Goal: Task Accomplishment & Management: Manage account settings

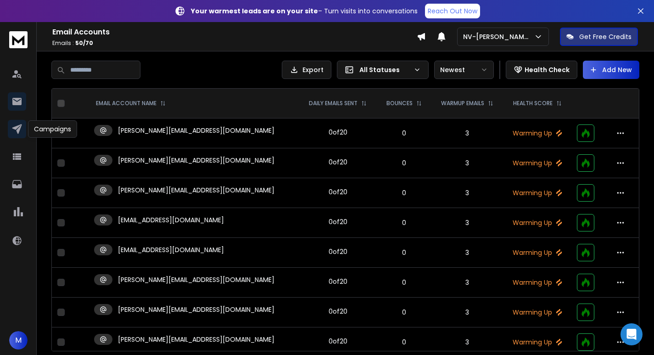
click at [16, 135] on link at bounding box center [17, 129] width 18 height 18
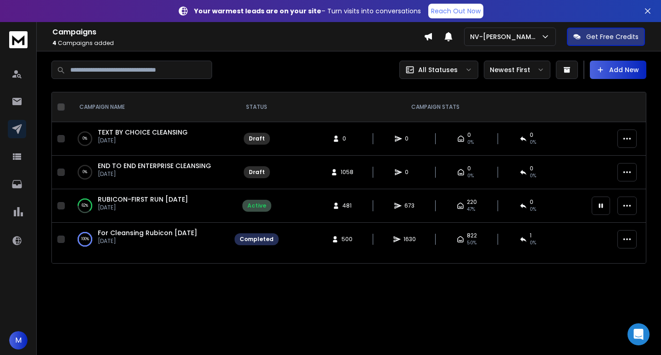
click at [166, 239] on p "[DATE]" at bounding box center [148, 240] width 100 height 7
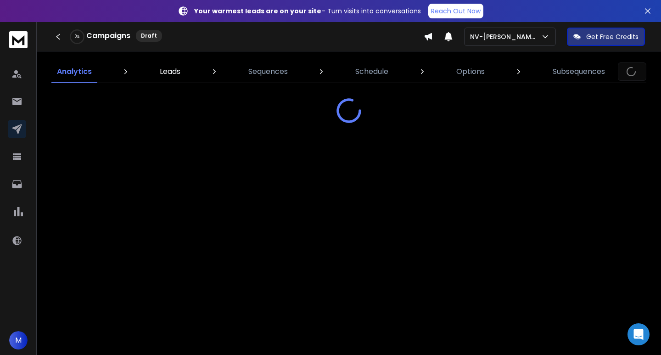
click at [169, 76] on p "Leads" at bounding box center [170, 71] width 21 height 11
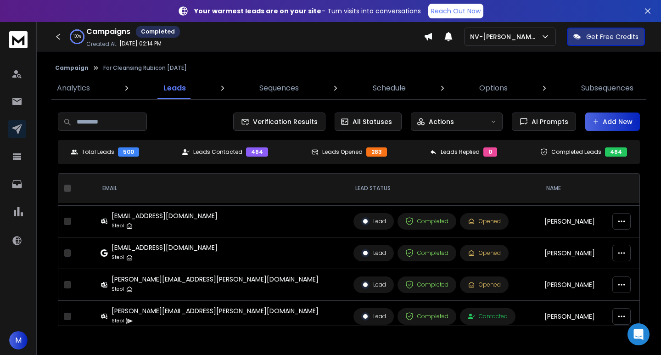
scroll to position [1469, 0]
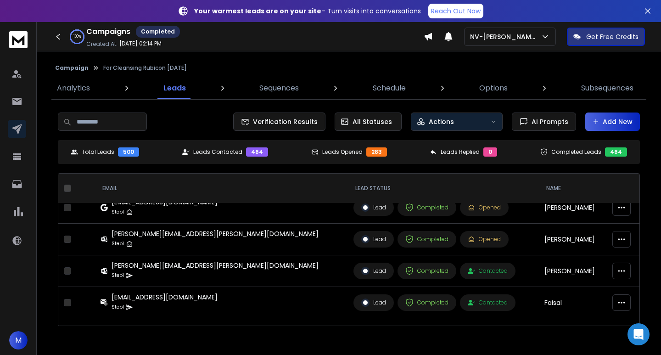
click at [461, 122] on div "Actions" at bounding box center [452, 121] width 70 height 9
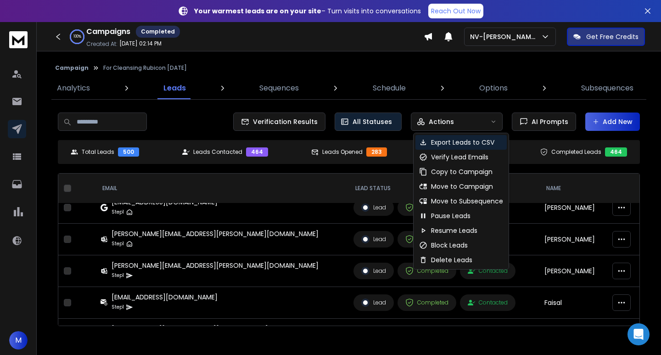
click at [391, 120] on p "All Statuses" at bounding box center [372, 121] width 39 height 9
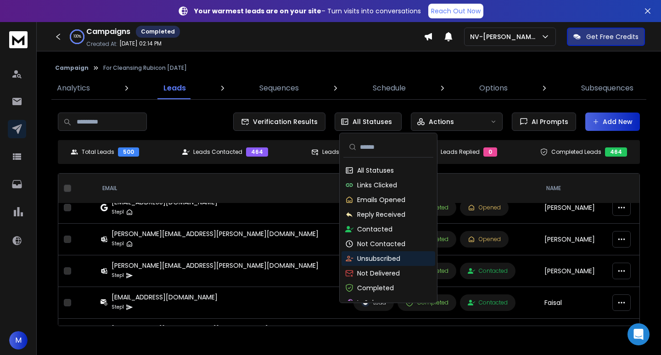
click at [483, 343] on div "Your warmest leads are on your site – Turn visits into conversations Reach Out …" at bounding box center [330, 177] width 661 height 355
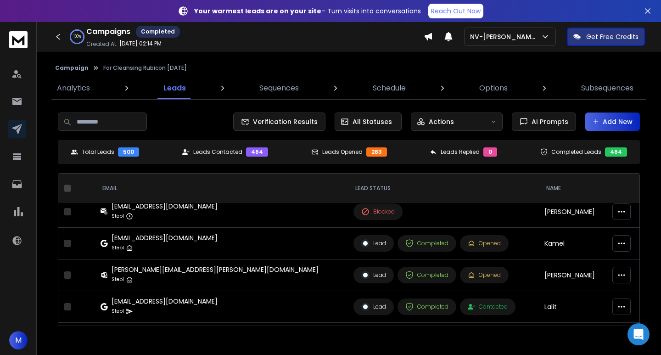
scroll to position [0, 0]
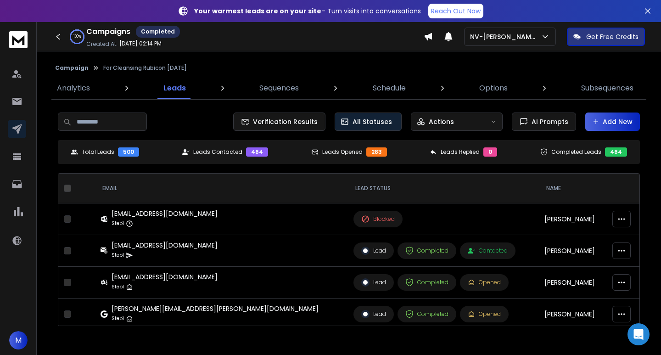
click at [381, 129] on button "All Statuses" at bounding box center [368, 121] width 67 height 18
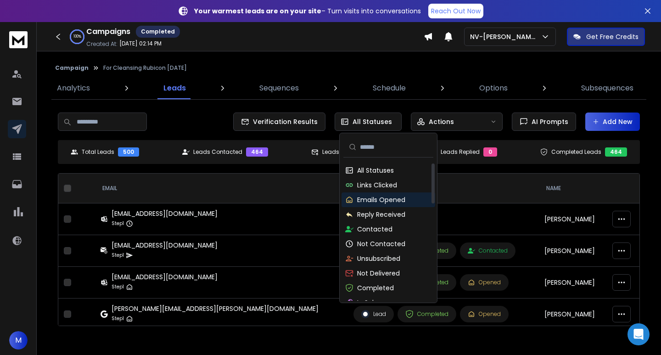
click at [396, 200] on p "Emails Opened" at bounding box center [381, 199] width 48 height 9
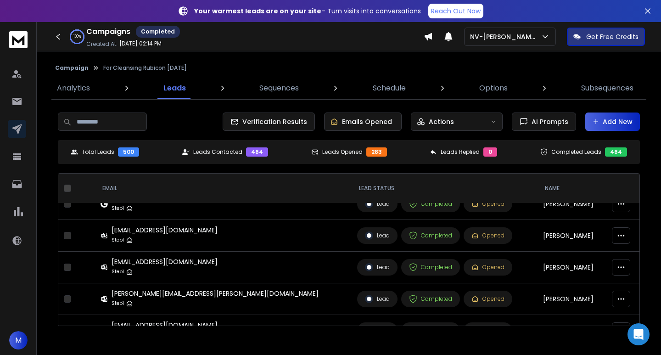
scroll to position [1469, 0]
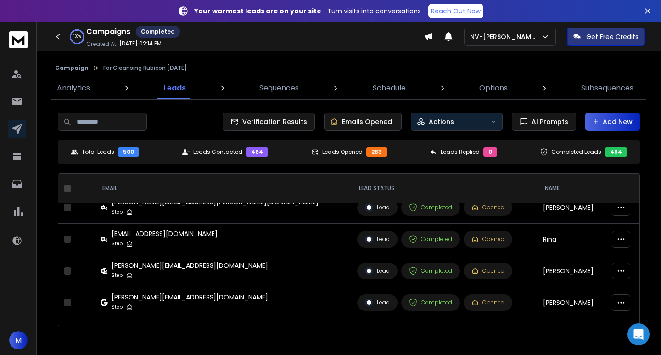
click at [464, 126] on div "Actions" at bounding box center [452, 121] width 70 height 9
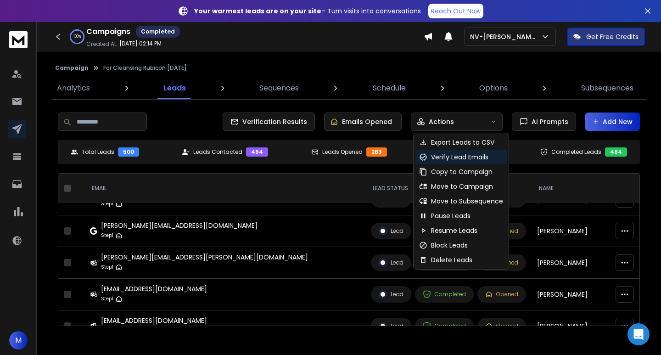
scroll to position [734, 0]
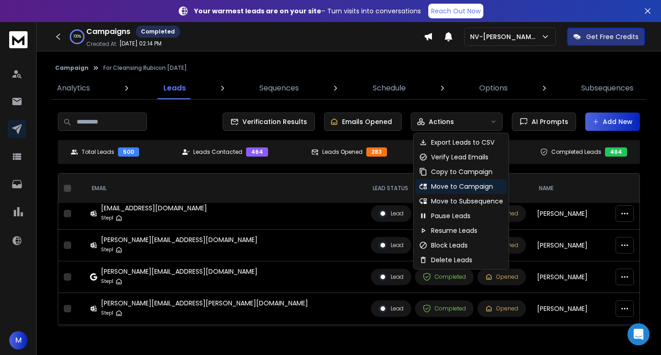
click at [464, 186] on p "Move to Campaign" at bounding box center [462, 186] width 62 height 9
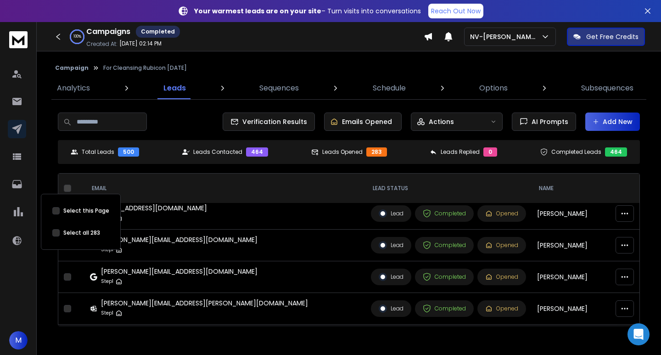
click at [70, 188] on button "Select this Page" at bounding box center [67, 188] width 7 height 7
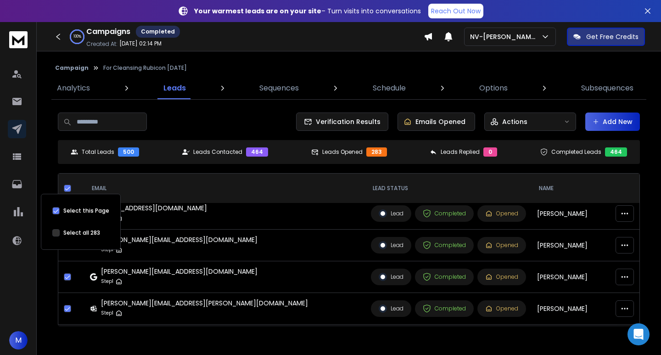
click at [71, 208] on label "Select this Page" at bounding box center [86, 210] width 46 height 7
drag, startPoint x: 60, startPoint y: 205, endPoint x: 62, endPoint y: 217, distance: 12.0
click at [62, 205] on div "Select this Page" at bounding box center [80, 211] width 57 height 18
click at [67, 188] on button "Select this Page" at bounding box center [67, 188] width 7 height 7
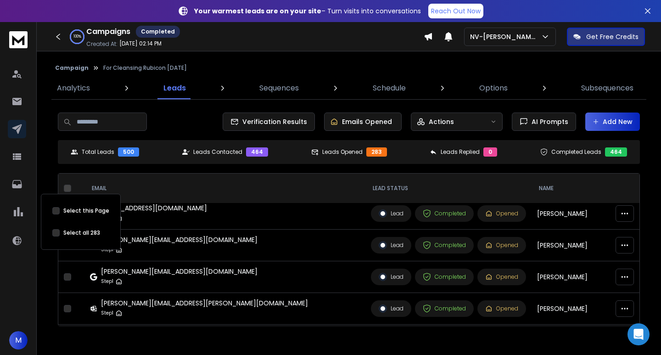
click at [58, 232] on button "Select this Page" at bounding box center [55, 232] width 7 height 7
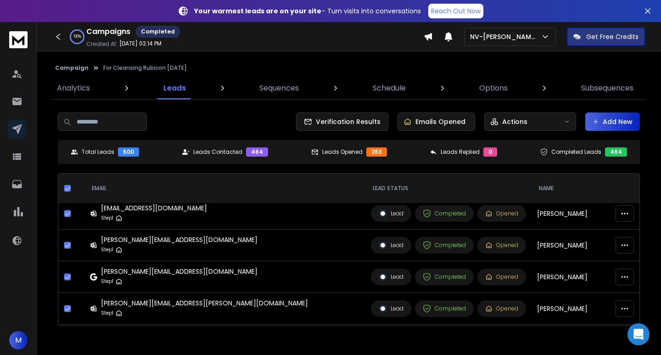
scroll to position [459, 0]
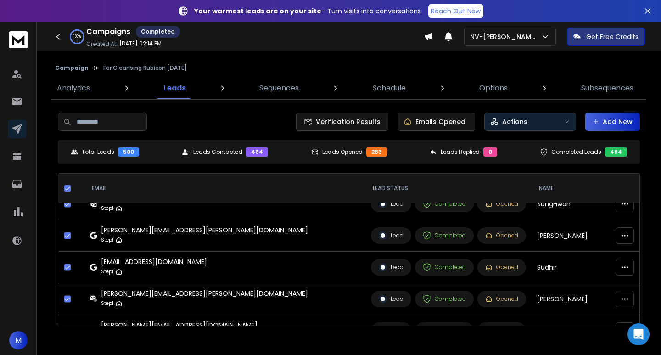
click at [510, 119] on p "Actions" at bounding box center [514, 121] width 25 height 9
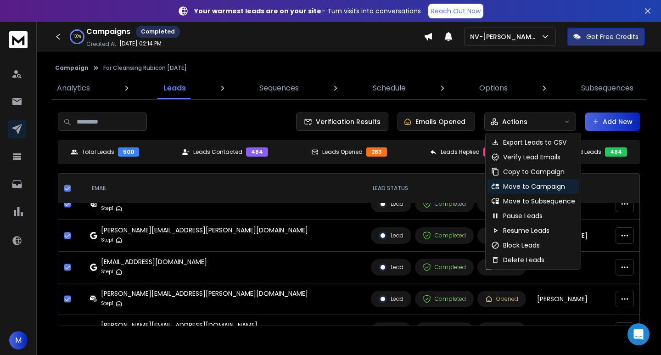
click at [528, 189] on p "Move to Campaign" at bounding box center [534, 186] width 62 height 9
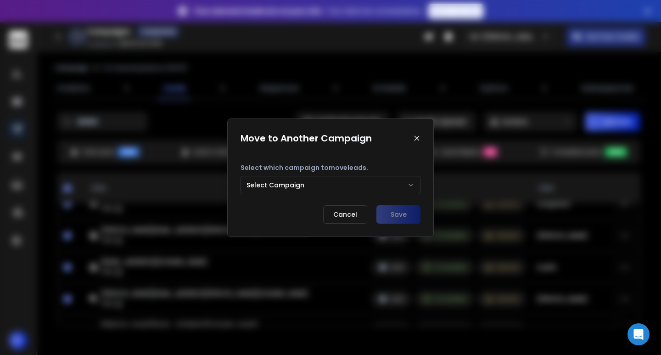
click at [308, 183] on button "Select Campaign" at bounding box center [331, 185] width 180 height 18
click at [403, 219] on button "Save" at bounding box center [398, 214] width 44 height 18
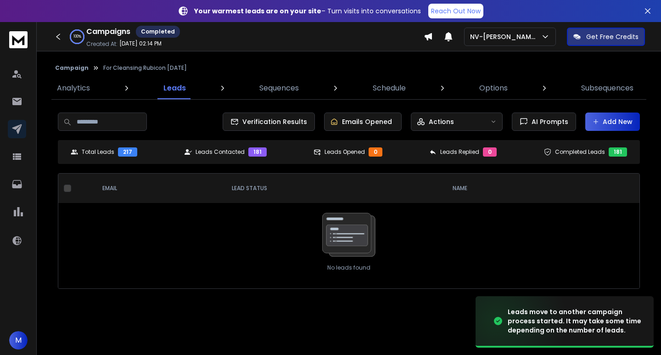
scroll to position [0, 0]
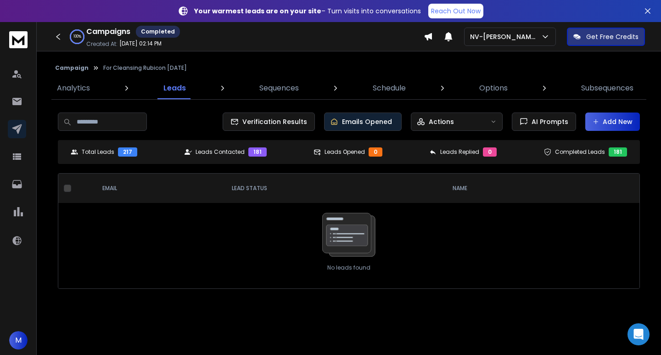
click at [362, 123] on p "Emails Opened" at bounding box center [367, 121] width 50 height 9
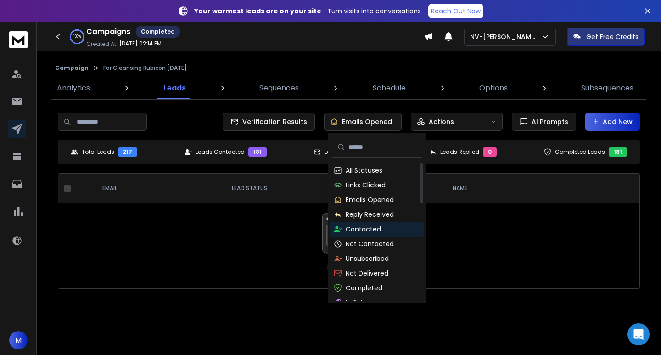
click at [357, 229] on p "Contacted" at bounding box center [363, 228] width 35 height 9
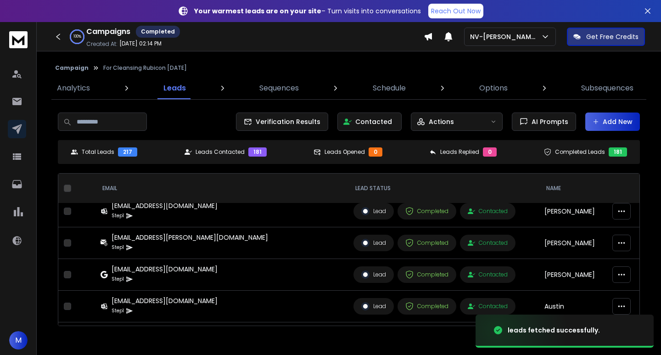
scroll to position [275, 0]
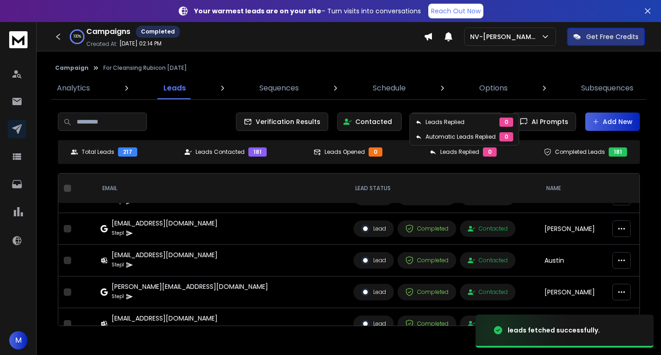
click at [448, 129] on div "Leads Replied 0 Automatic Leads Replied 0" at bounding box center [464, 130] width 98 height 24
drag, startPoint x: 448, startPoint y: 129, endPoint x: 454, endPoint y: 184, distance: 54.6
click at [454, 184] on body "Your warmest leads are on your site – Turn visits into conversations Reach Out …" at bounding box center [330, 186] width 661 height 373
click at [495, 185] on th "LEAD STATUS" at bounding box center [443, 189] width 191 height 30
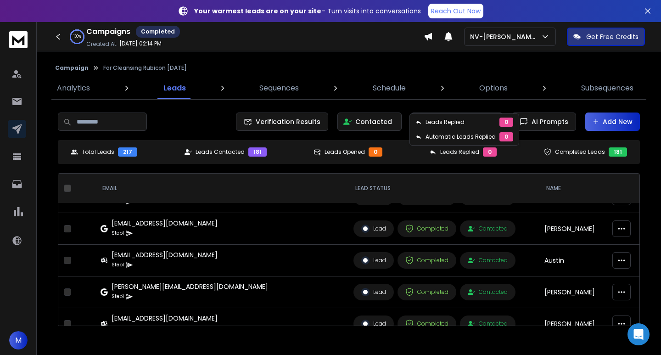
click at [468, 123] on div "Leads Replied 0" at bounding box center [464, 122] width 98 height 9
click at [479, 170] on div "Verification Results Contacted Actions AI Prompts Add New Total Leads 217 Leads…" at bounding box center [349, 214] width 582 height 204
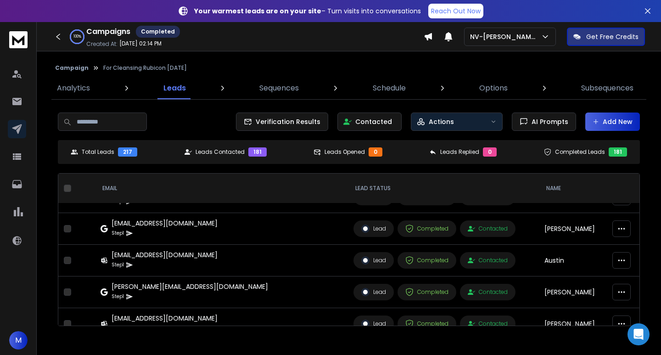
click at [480, 116] on button "Actions" at bounding box center [457, 121] width 92 height 18
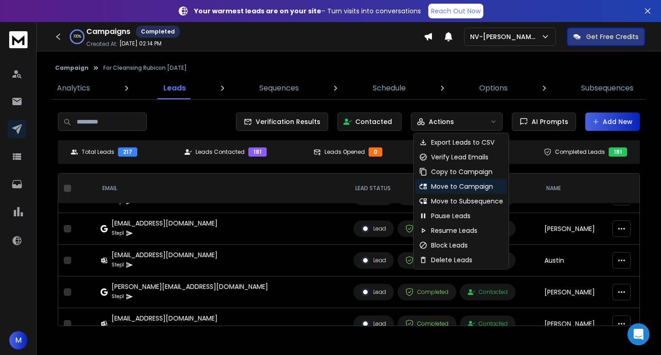
click at [456, 185] on p "Move to Campaign" at bounding box center [462, 186] width 62 height 9
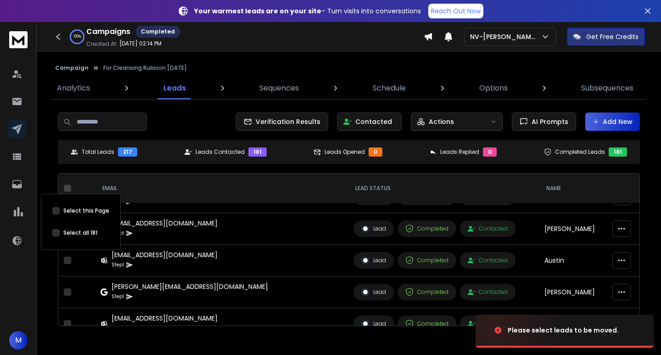
click at [79, 230] on label "Select all 181" at bounding box center [80, 232] width 34 height 7
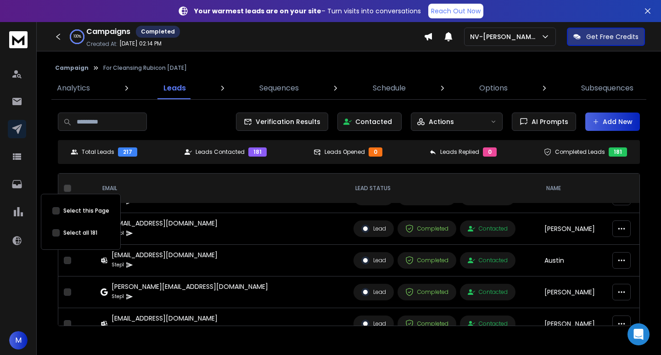
click at [54, 235] on button "Select this Page" at bounding box center [55, 232] width 7 height 7
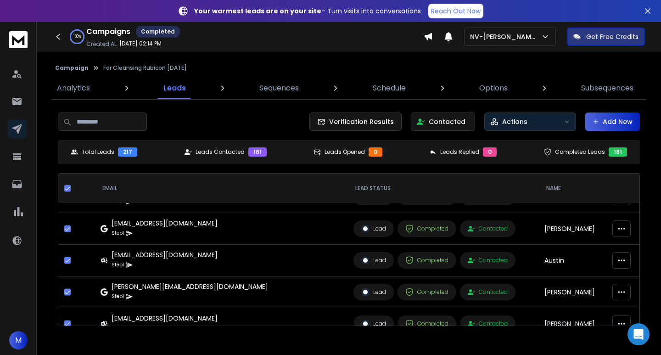
click at [548, 121] on div "Actions" at bounding box center [525, 121] width 70 height 9
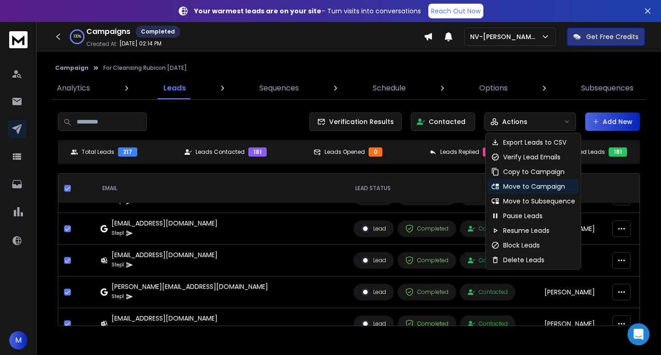
click at [543, 185] on p "Move to Campaign" at bounding box center [534, 186] width 62 height 9
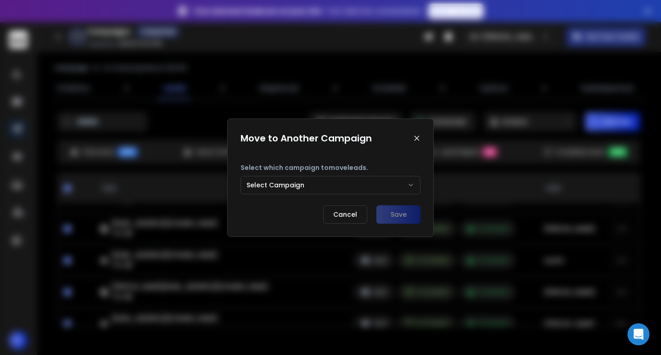
click at [313, 184] on button "Select Campaign" at bounding box center [331, 185] width 180 height 18
click at [399, 219] on button "Save" at bounding box center [398, 214] width 44 height 18
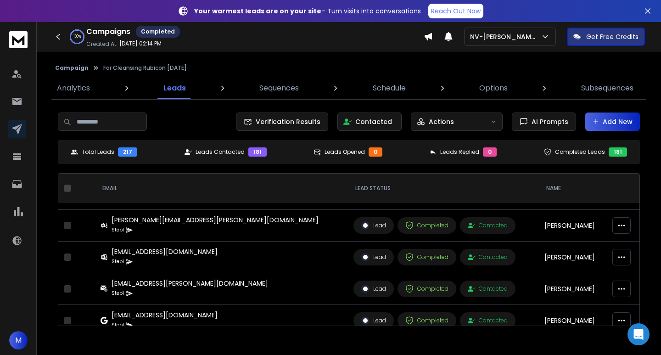
scroll to position [230, 0]
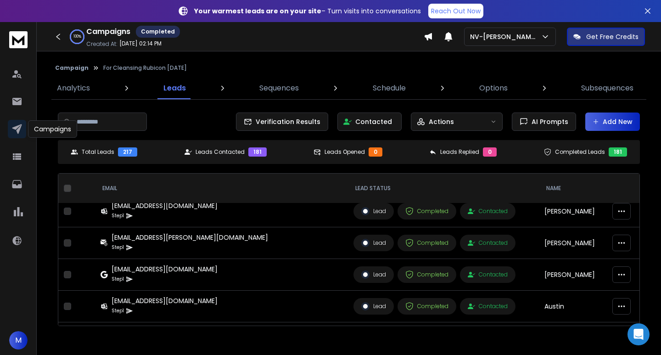
click at [18, 131] on icon at bounding box center [17, 129] width 10 height 10
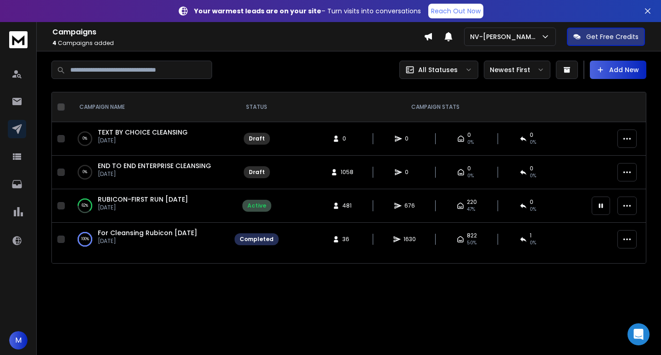
click at [207, 212] on div "62 % RUBICON-FIRST RUN [DATE][DATE]" at bounding box center [149, 206] width 142 height 22
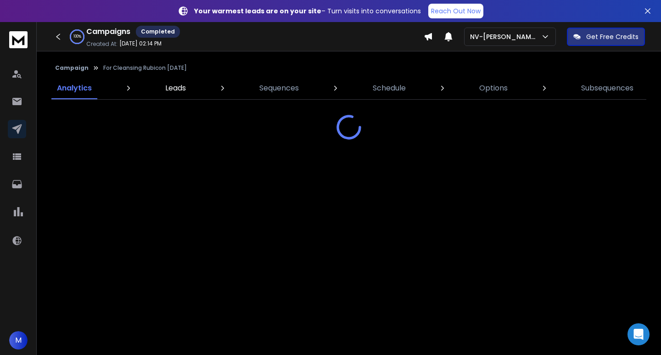
click at [174, 90] on p "Leads" at bounding box center [175, 88] width 21 height 11
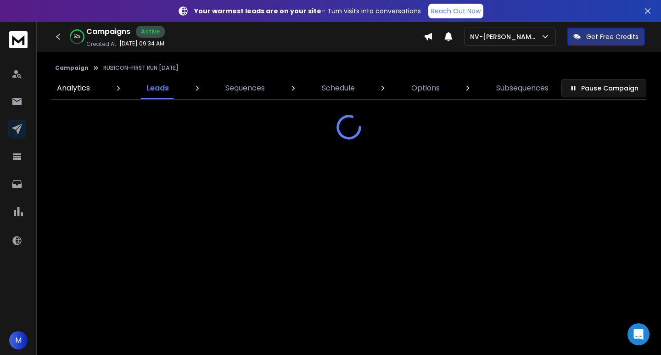
click at [81, 90] on p "Analytics" at bounding box center [73, 88] width 33 height 11
click at [138, 89] on div "Analytics Leads Sequences Schedule Options Subsequences" at bounding box center [302, 88] width 503 height 22
click at [157, 87] on p "Leads" at bounding box center [158, 88] width 21 height 11
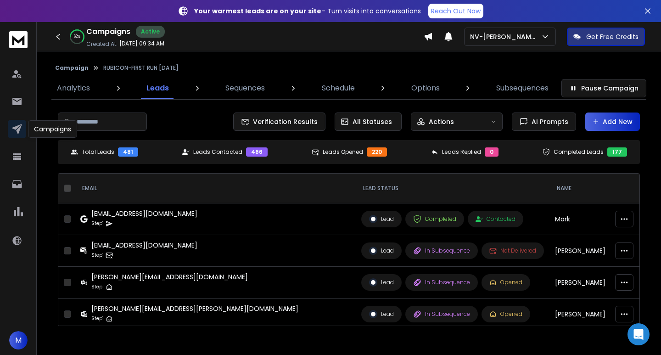
click at [19, 130] on icon at bounding box center [17, 129] width 10 height 10
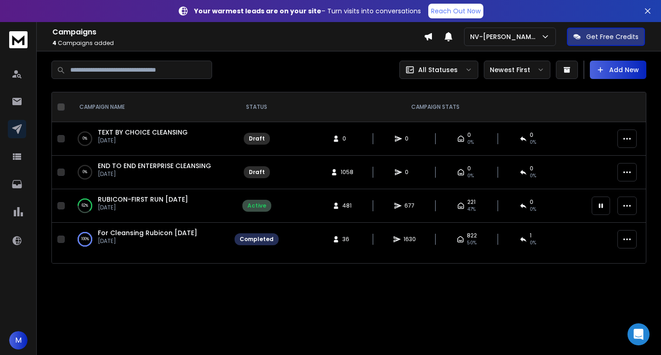
click at [171, 174] on p "[DATE]" at bounding box center [154, 173] width 113 height 7
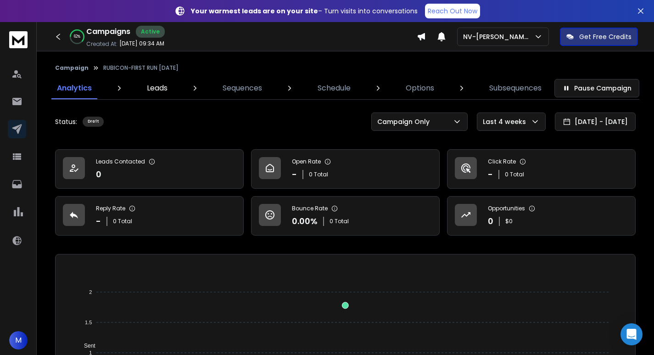
click at [163, 93] on p "Leads" at bounding box center [157, 88] width 21 height 11
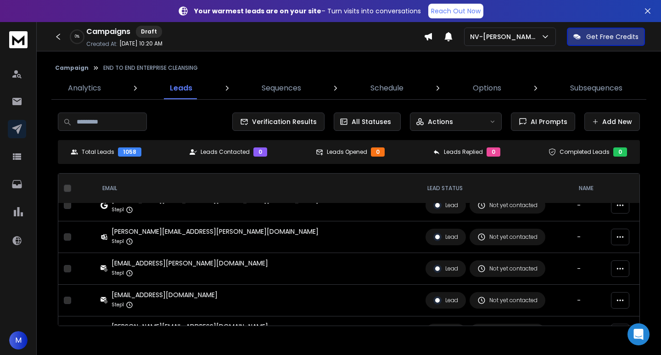
scroll to position [1056, 0]
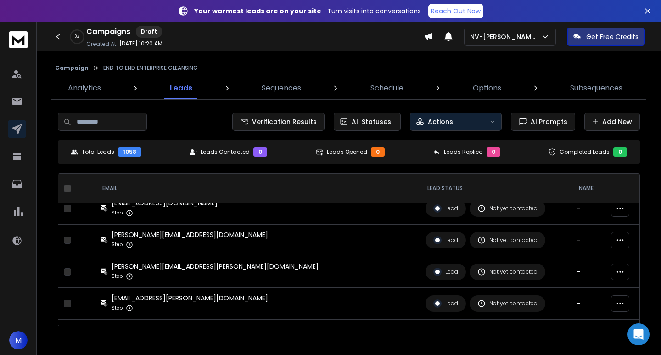
click at [474, 118] on div "Actions" at bounding box center [451, 121] width 70 height 9
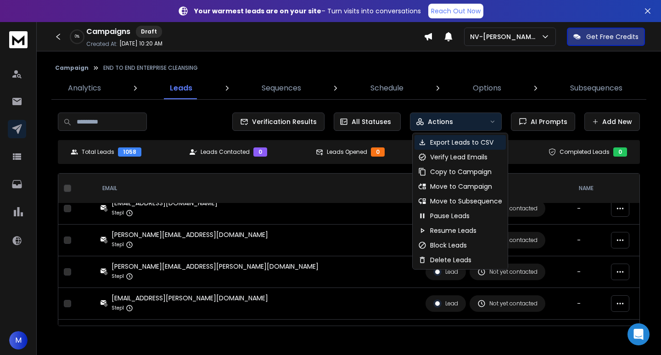
click at [474, 118] on div "Actions" at bounding box center [451, 121] width 70 height 9
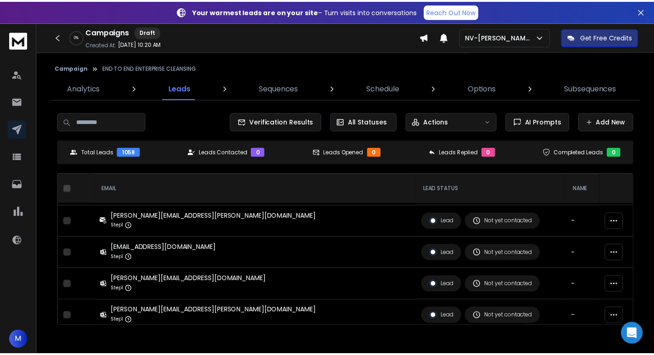
scroll to position [275, 0]
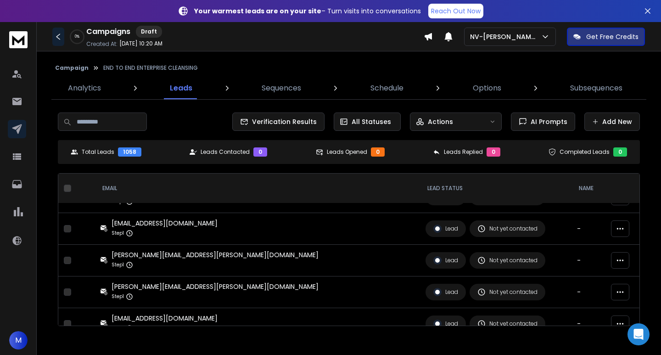
click at [61, 34] on icon at bounding box center [58, 37] width 8 height 8
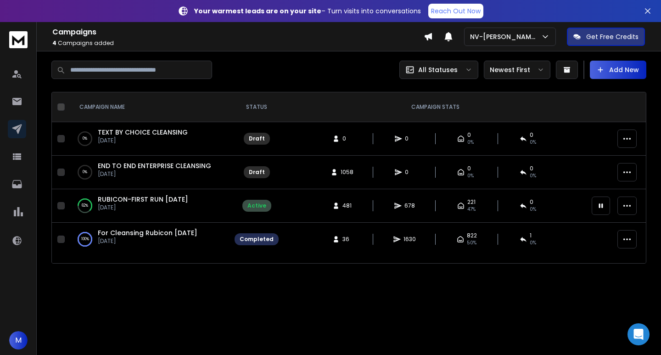
click at [205, 175] on p "[DATE]" at bounding box center [154, 173] width 113 height 7
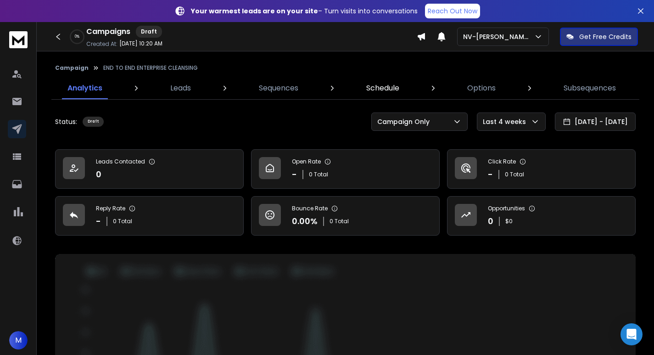
click at [377, 90] on p "Schedule" at bounding box center [382, 88] width 33 height 11
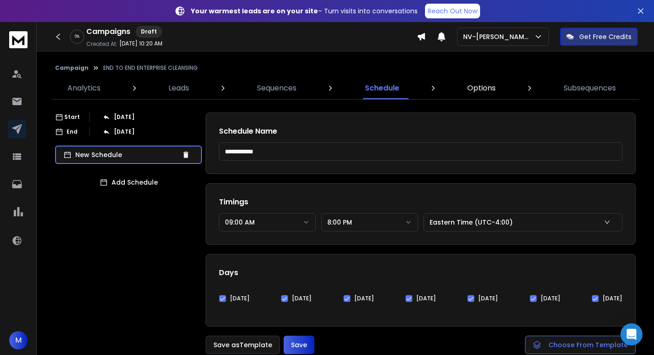
click at [471, 93] on p "Options" at bounding box center [481, 88] width 28 height 11
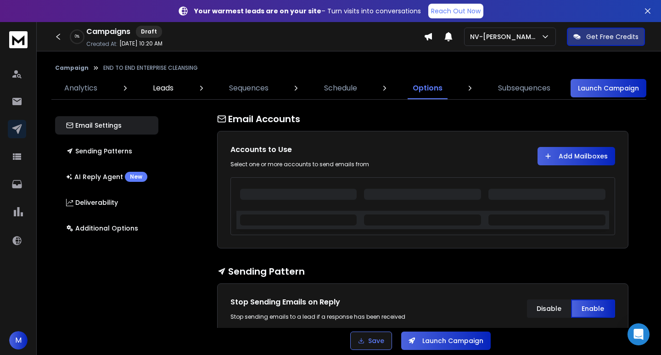
click at [164, 88] on p "Leads" at bounding box center [163, 88] width 21 height 11
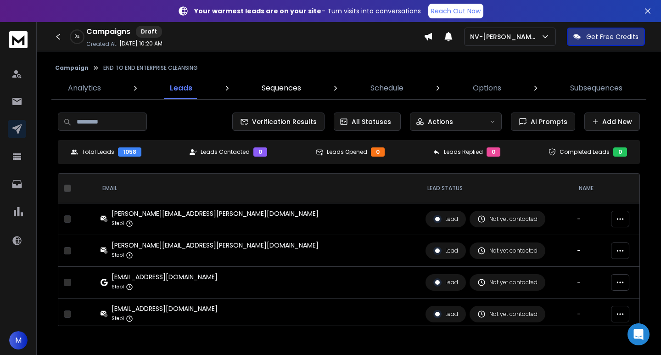
click at [285, 85] on p "Sequences" at bounding box center [281, 88] width 39 height 11
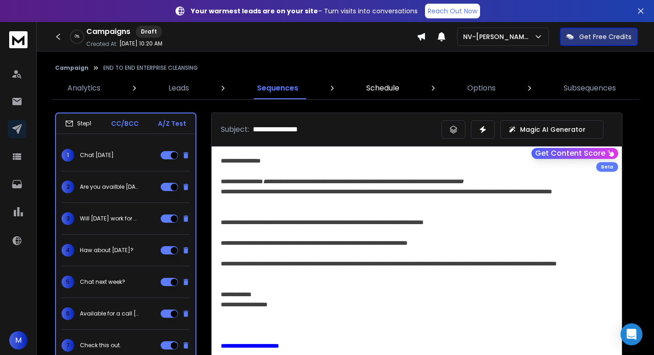
click at [387, 85] on p "Schedule" at bounding box center [382, 88] width 33 height 11
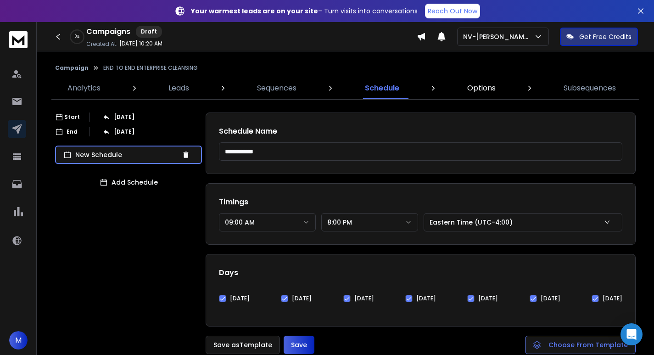
click at [471, 97] on link "Options" at bounding box center [481, 88] width 39 height 22
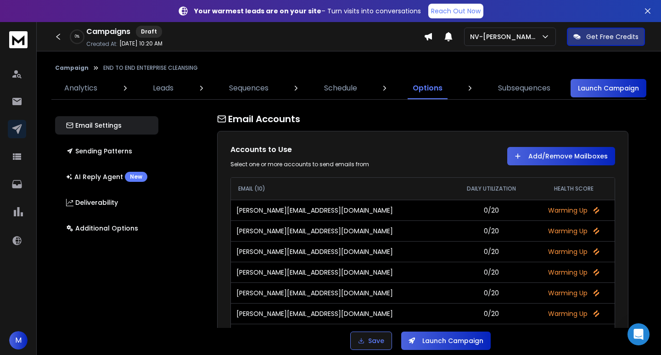
click at [537, 154] on button "Add/Remove Mailboxes" at bounding box center [561, 156] width 108 height 18
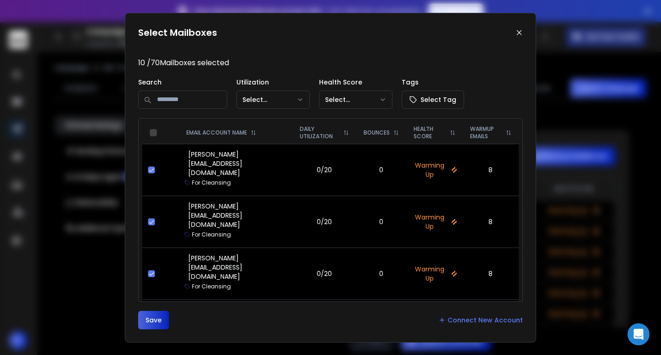
click at [188, 104] on input at bounding box center [182, 99] width 89 height 18
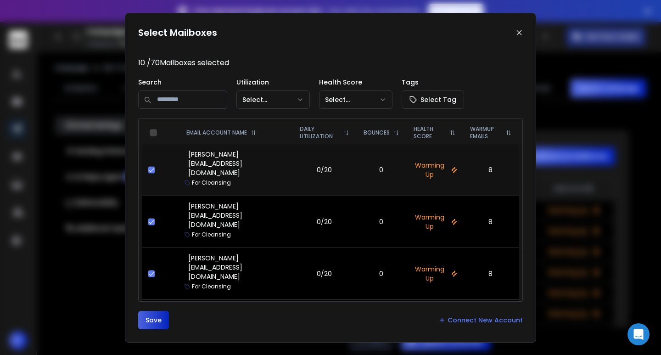
click at [254, 158] on p "[PERSON_NAME][EMAIL_ADDRESS][DOMAIN_NAME]" at bounding box center [237, 164] width 99 height 28
click at [152, 166] on button "button" at bounding box center [151, 169] width 7 height 7
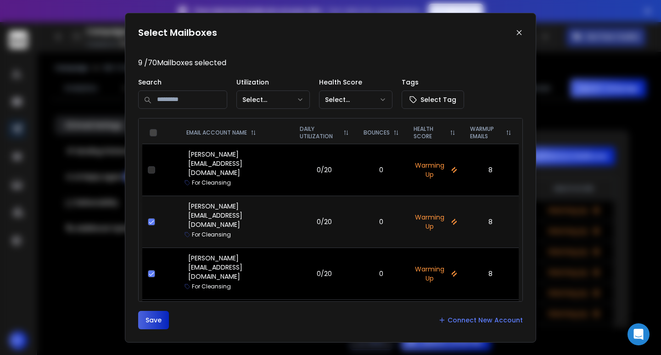
click at [152, 218] on button "button" at bounding box center [151, 221] width 7 height 7
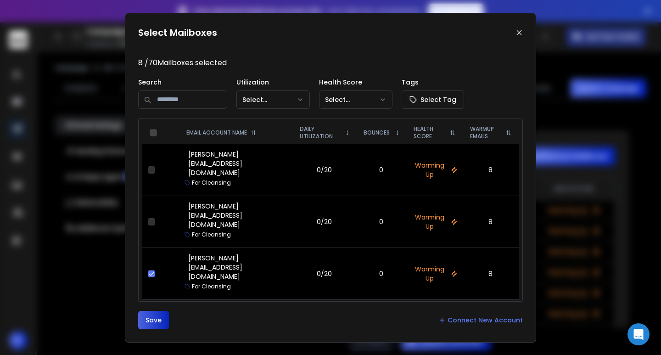
scroll to position [46, 0]
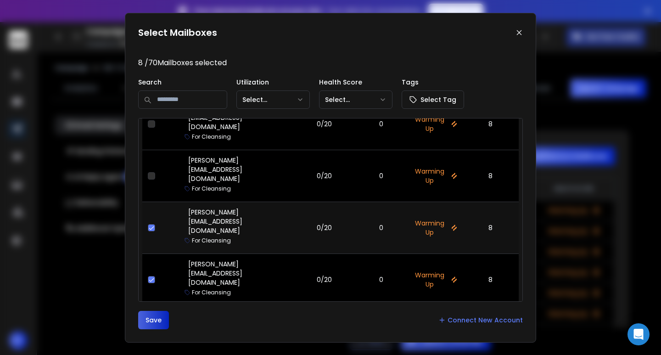
click at [153, 224] on button "button" at bounding box center [151, 227] width 7 height 7
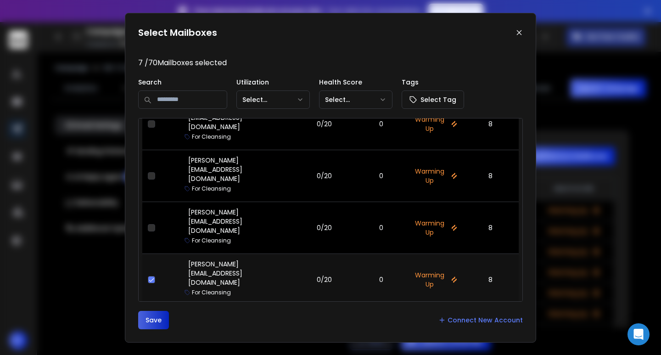
click at [153, 276] on button "button" at bounding box center [151, 279] width 7 height 7
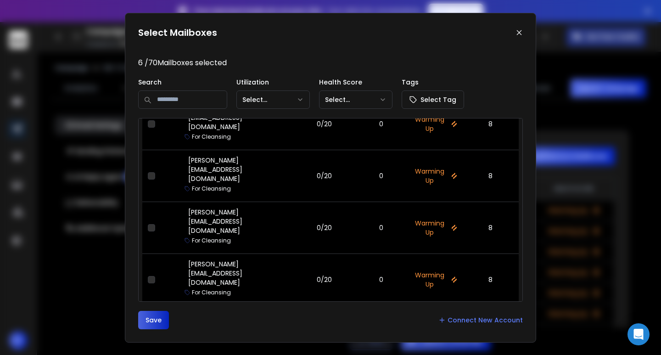
click at [154, 328] on button "button" at bounding box center [151, 331] width 7 height 7
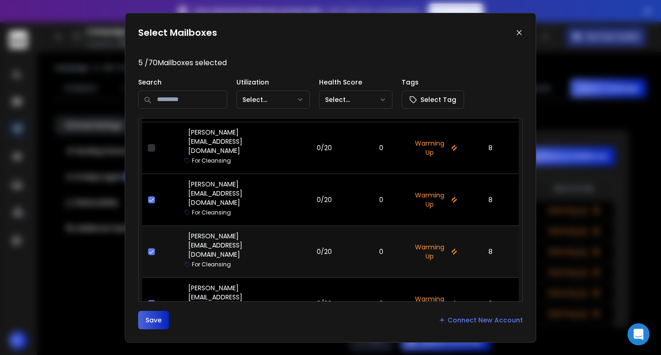
click at [149, 248] on button "button" at bounding box center [151, 251] width 7 height 7
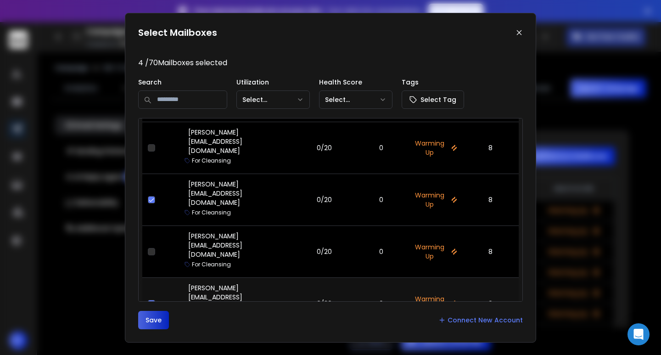
click at [152, 300] on button "button" at bounding box center [151, 303] width 7 height 7
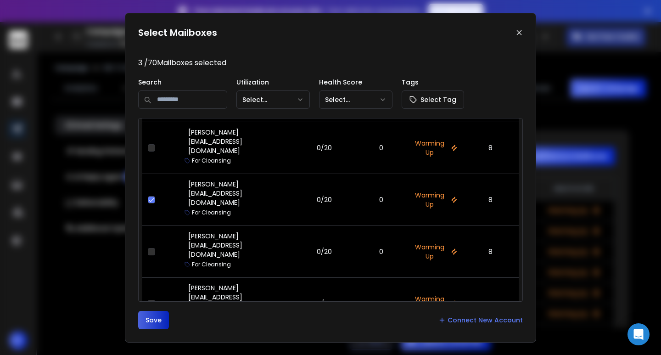
click at [149, 352] on button "button" at bounding box center [151, 355] width 7 height 7
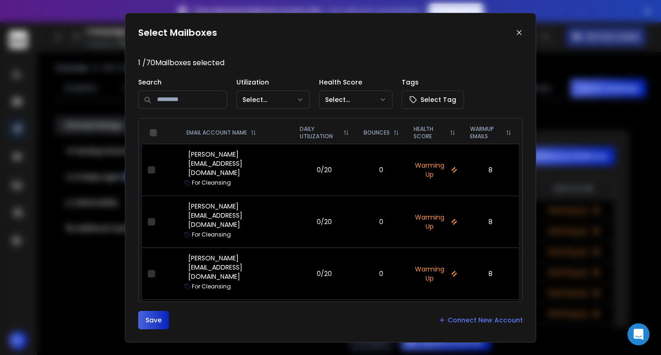
click at [172, 100] on input at bounding box center [182, 99] width 89 height 18
type input "*"
type input "**********"
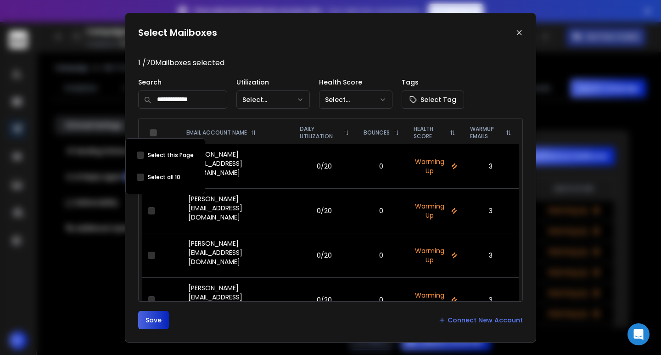
click at [151, 131] on button "Select this Page" at bounding box center [153, 132] width 7 height 7
click at [151, 131] on button "button" at bounding box center [153, 132] width 7 height 7
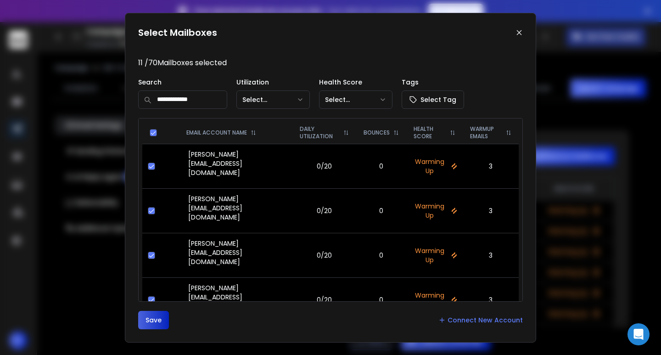
click at [151, 131] on button "button" at bounding box center [153, 132] width 7 height 7
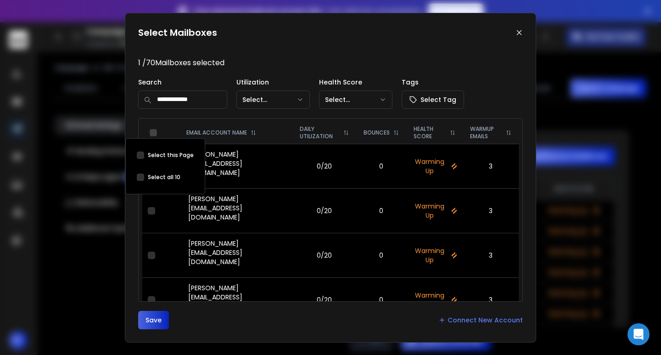
click at [161, 176] on label "Select all 10" at bounding box center [164, 177] width 33 height 7
click at [140, 177] on button "Select this Page" at bounding box center [140, 177] width 7 height 7
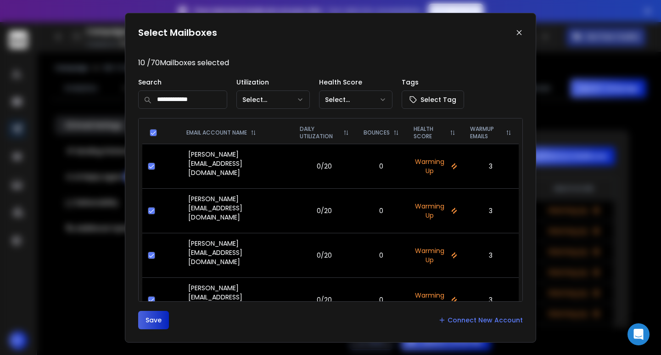
click at [157, 321] on button "Save" at bounding box center [153, 320] width 31 height 18
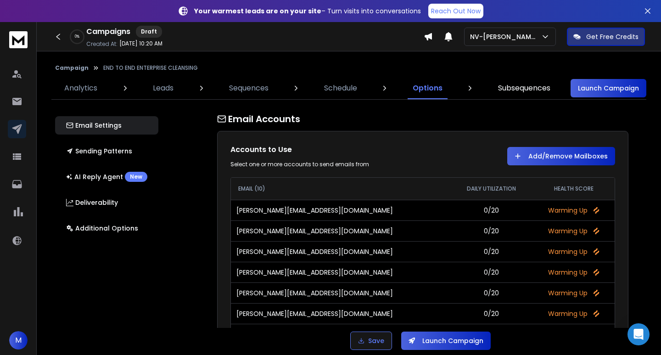
click at [519, 90] on p "Subsequences" at bounding box center [524, 88] width 52 height 11
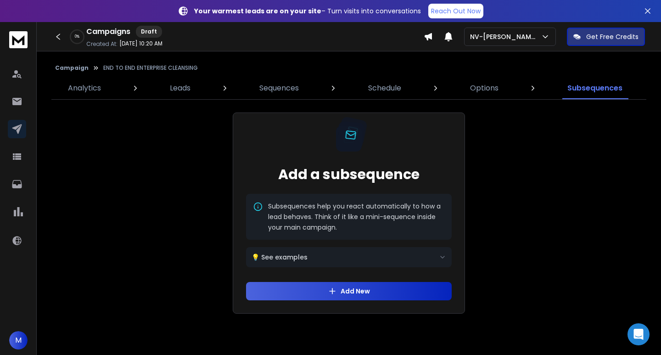
click at [361, 252] on button "💡 See examples" at bounding box center [349, 257] width 206 height 20
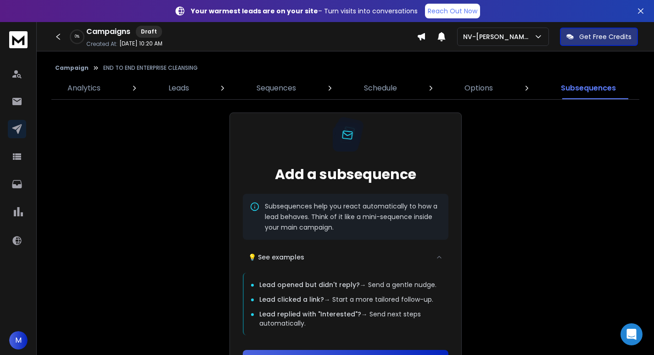
click at [219, 207] on div "Add a subsequence Subsequences help you react automatically to how a lead behav…" at bounding box center [345, 246] width 581 height 269
click at [489, 90] on p "Options" at bounding box center [479, 88] width 28 height 11
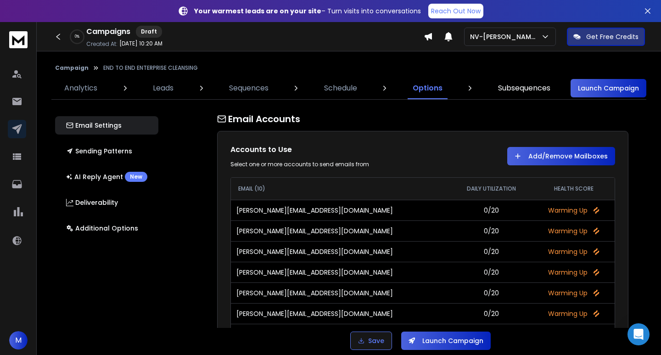
click at [546, 90] on p "Subsequences" at bounding box center [524, 88] width 52 height 11
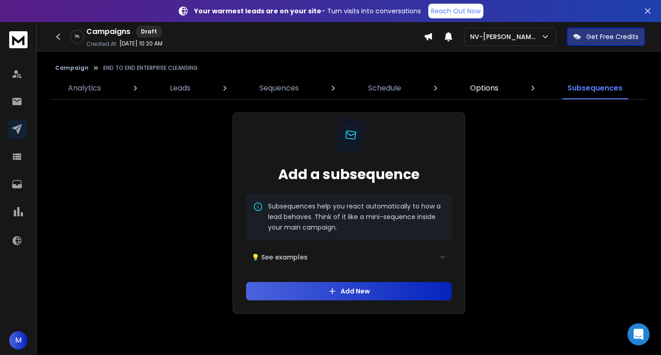
click at [483, 95] on link "Options" at bounding box center [484, 88] width 39 height 22
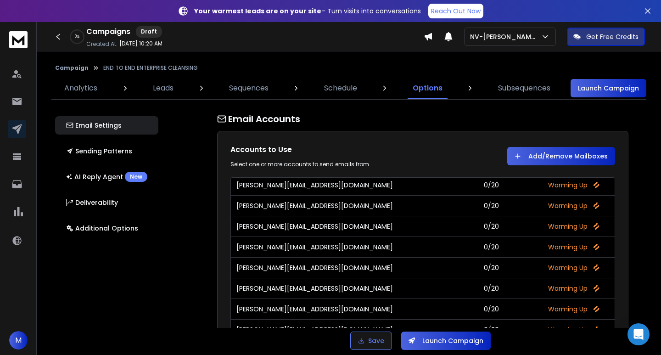
click at [372, 340] on button "Save" at bounding box center [371, 340] width 42 height 18
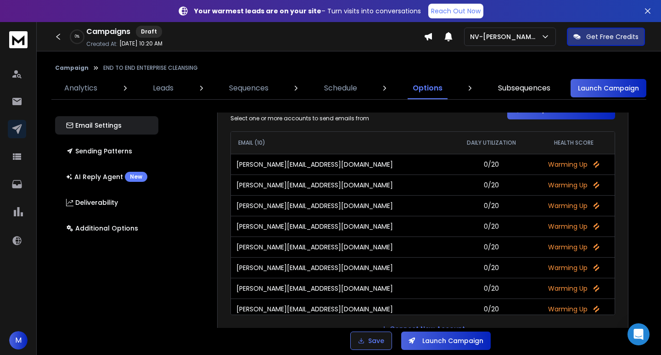
click at [537, 88] on p "Subsequences" at bounding box center [524, 88] width 52 height 11
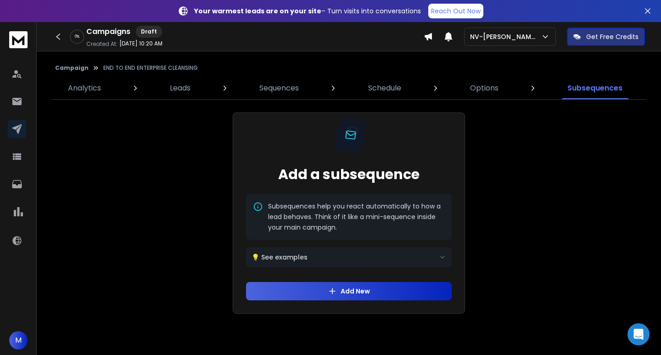
click at [330, 261] on button "💡 See examples" at bounding box center [349, 257] width 206 height 20
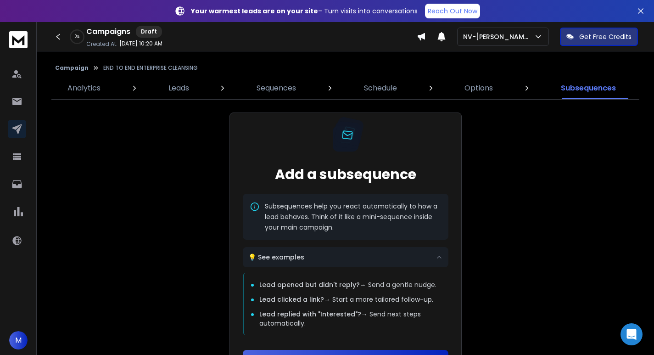
click at [330, 261] on button "💡 See examples" at bounding box center [346, 257] width 206 height 20
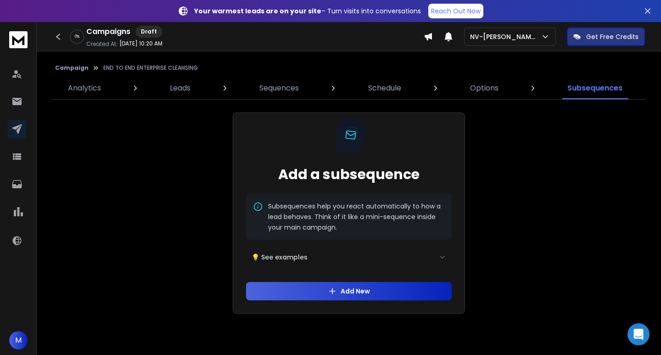
click at [344, 290] on button "Add New" at bounding box center [349, 291] width 206 height 18
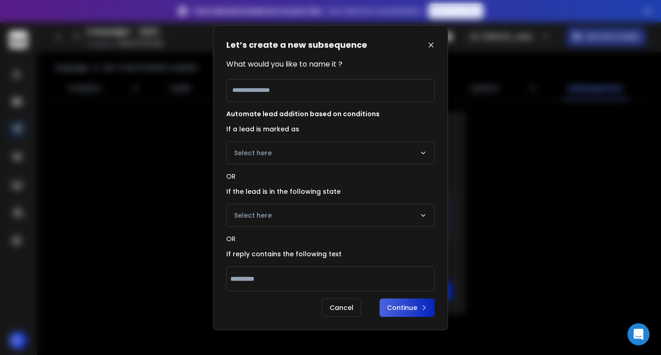
click at [283, 88] on input at bounding box center [330, 90] width 208 height 23
click at [186, 200] on div "Let’s create a new subsequence What would you like to name it ? Automate lead a…" at bounding box center [330, 177] width 661 height 323
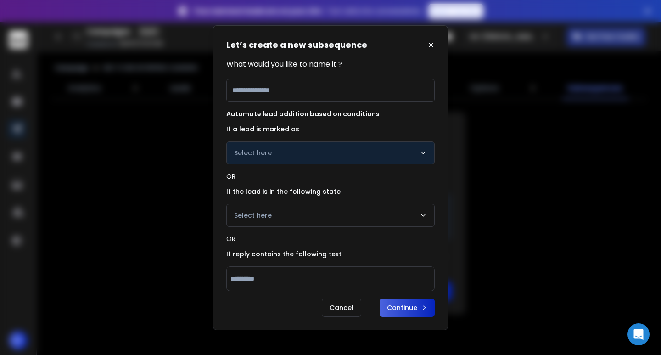
click at [332, 151] on button "Select here" at bounding box center [330, 152] width 208 height 23
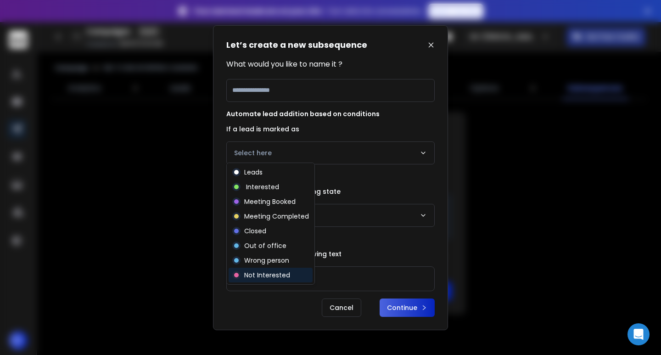
click at [513, 236] on div "Let’s create a new subsequence What would you like to name it ? Automate lead a…" at bounding box center [330, 177] width 661 height 323
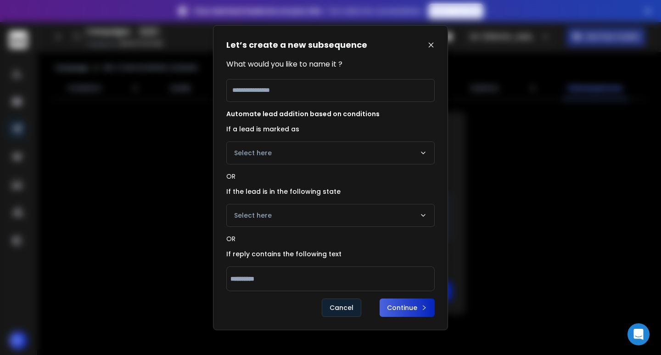
click at [347, 314] on p "Cancel" at bounding box center [341, 307] width 39 height 18
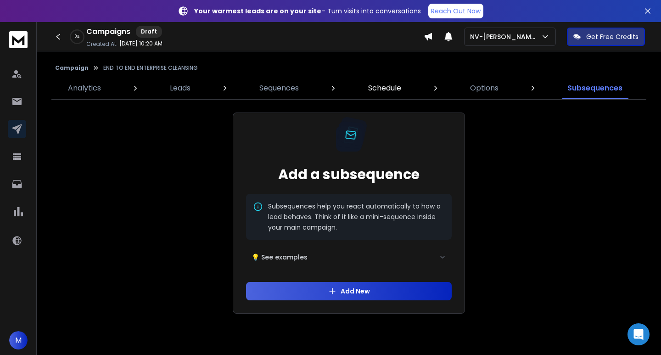
click at [379, 81] on link "Schedule" at bounding box center [385, 88] width 44 height 22
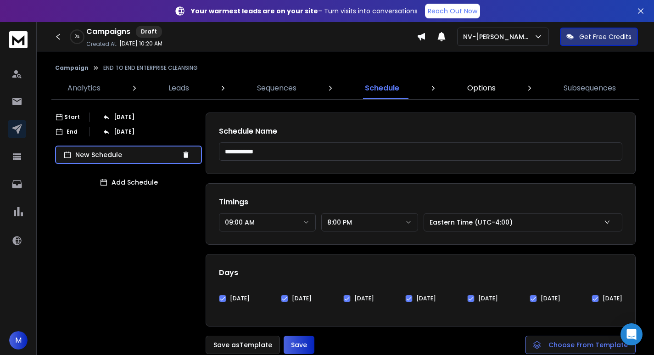
click at [494, 88] on p "Options" at bounding box center [481, 88] width 28 height 11
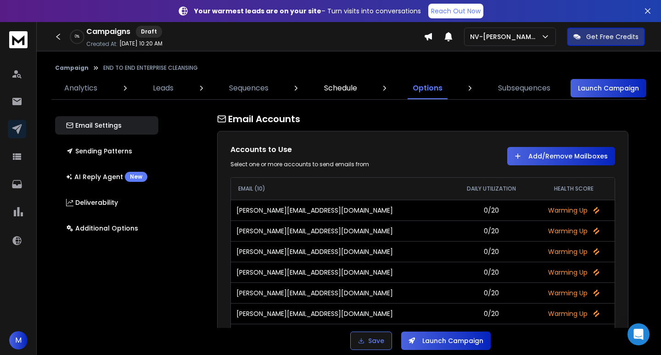
click at [343, 86] on p "Schedule" at bounding box center [340, 88] width 33 height 11
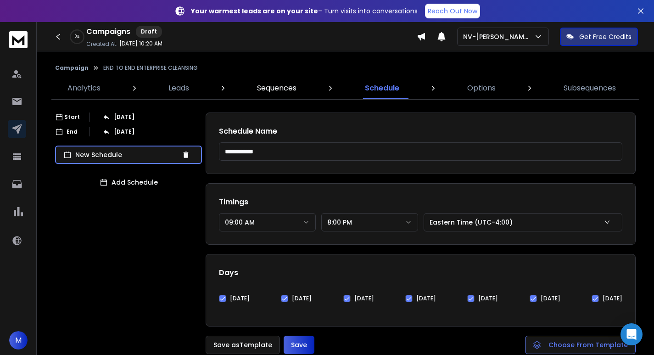
click at [286, 84] on p "Sequences" at bounding box center [276, 88] width 39 height 11
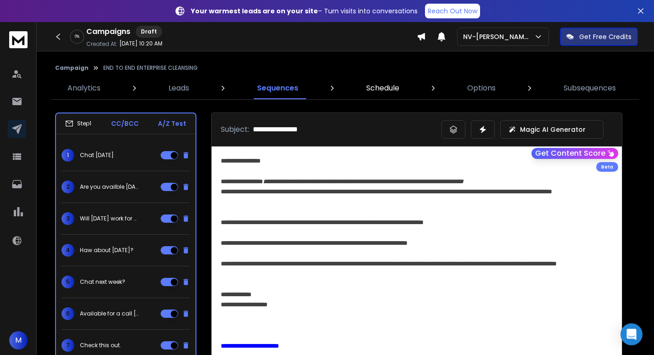
click at [392, 89] on p "Schedule" at bounding box center [382, 88] width 33 height 11
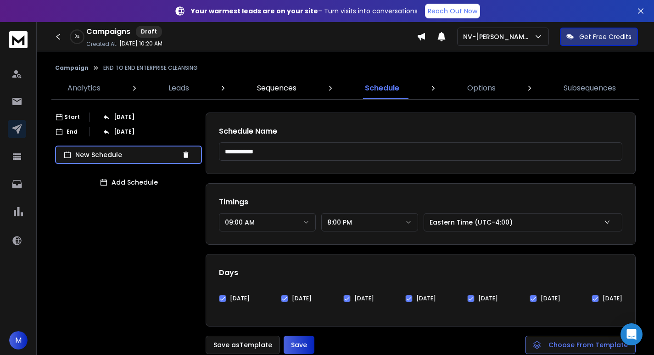
click at [281, 83] on p "Sequences" at bounding box center [276, 88] width 39 height 11
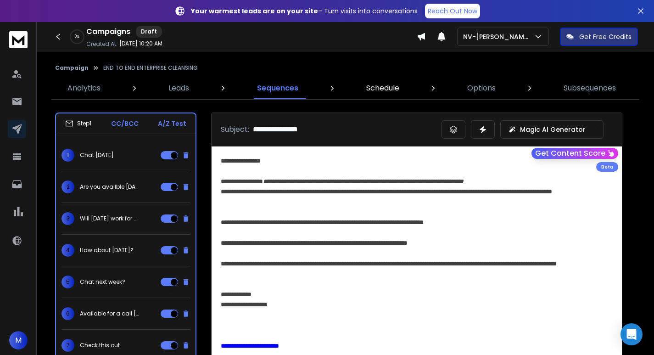
click at [387, 90] on p "Schedule" at bounding box center [382, 88] width 33 height 11
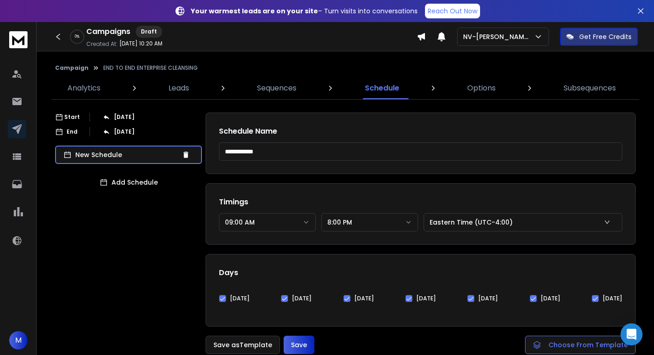
scroll to position [12, 0]
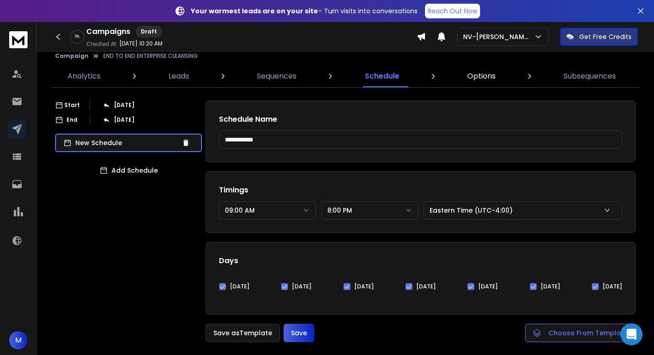
click at [479, 78] on p "Options" at bounding box center [481, 76] width 28 height 11
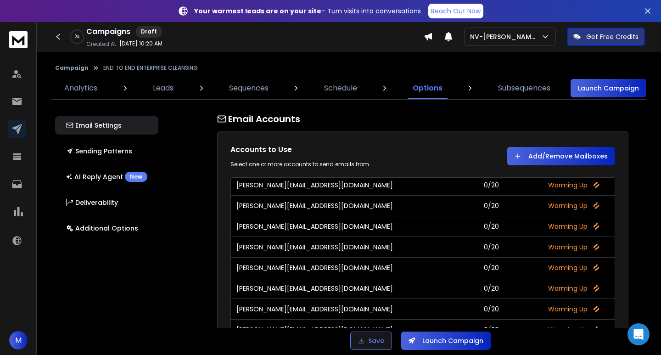
scroll to position [46, 0]
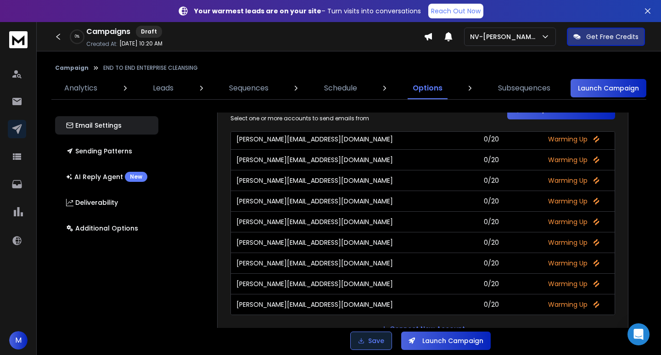
click at [368, 341] on button "Save" at bounding box center [371, 340] width 42 height 18
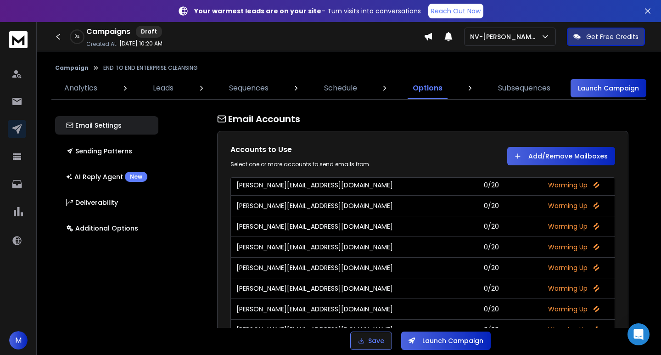
scroll to position [0, 0]
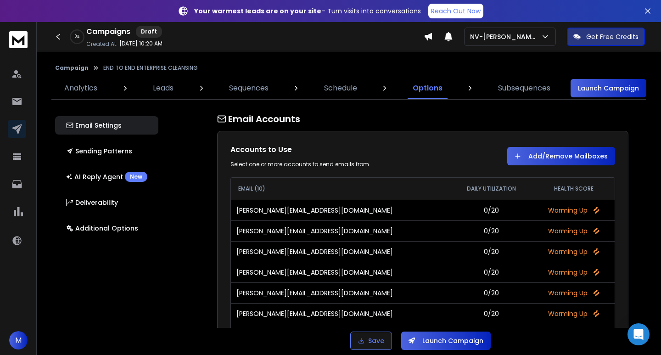
click at [462, 344] on button "Launch Campaign" at bounding box center [446, 340] width 90 height 18
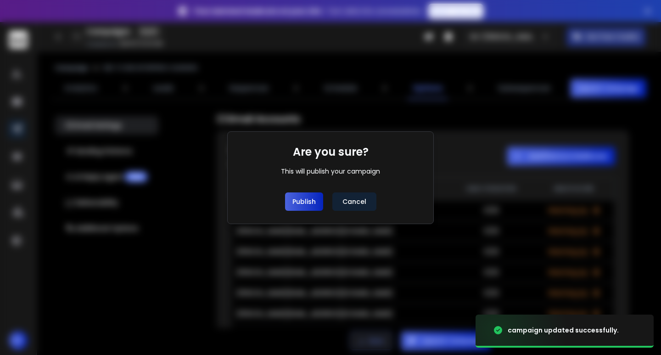
click at [309, 203] on button "Publish" at bounding box center [304, 201] width 38 height 18
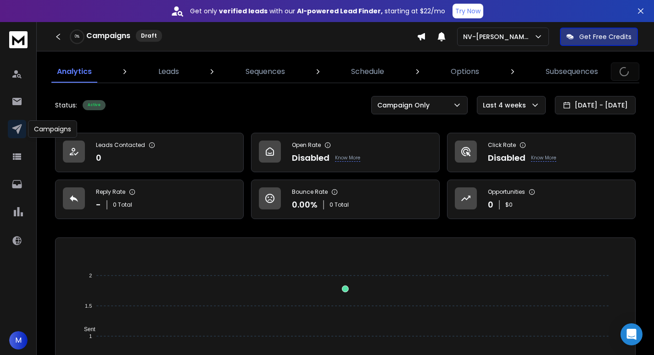
click at [19, 133] on icon at bounding box center [16, 128] width 11 height 11
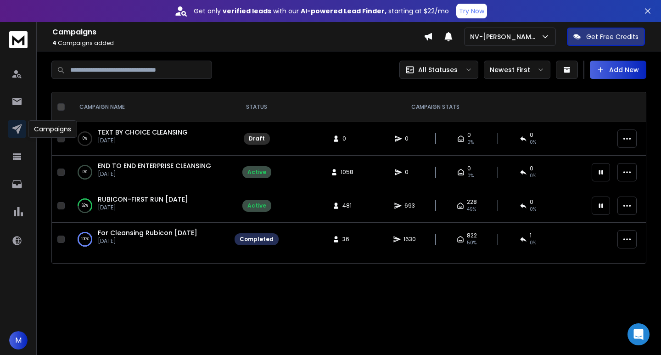
click at [154, 289] on div "Get only verified leads with our AI-powered Lead Finder, starting at $22/mo Try…" at bounding box center [330, 177] width 661 height 355
click at [120, 209] on p "[DATE]" at bounding box center [143, 207] width 90 height 7
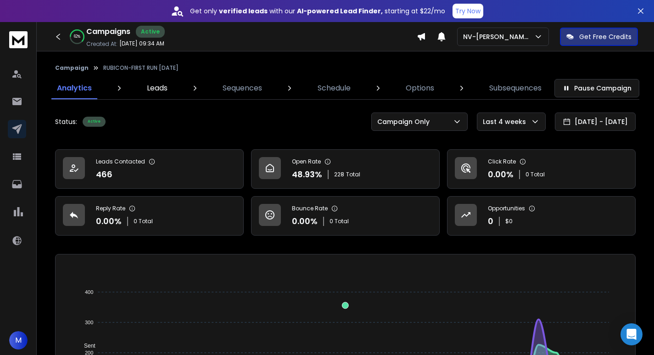
click at [157, 93] on p "Leads" at bounding box center [157, 88] width 21 height 11
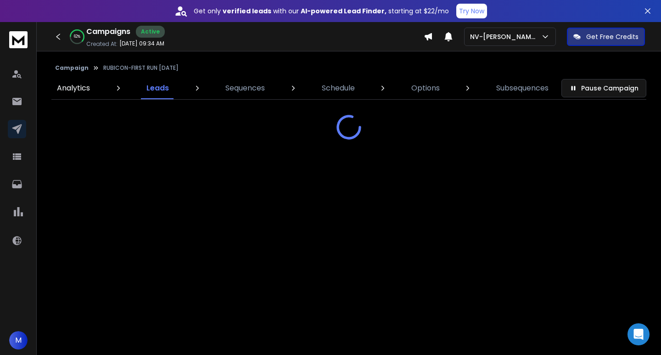
click at [83, 91] on p "Analytics" at bounding box center [73, 88] width 33 height 11
click at [157, 90] on p "Leads" at bounding box center [158, 88] width 21 height 11
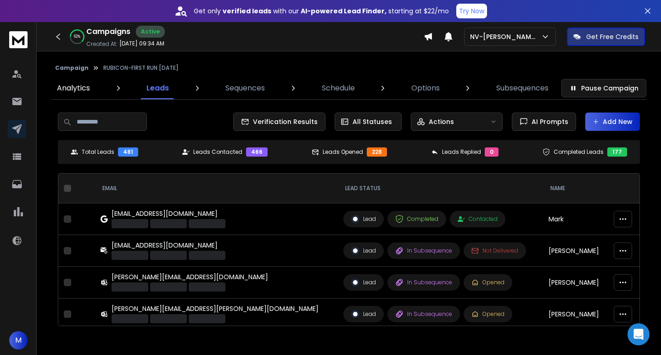
click at [67, 79] on link "Analytics" at bounding box center [73, 88] width 44 height 22
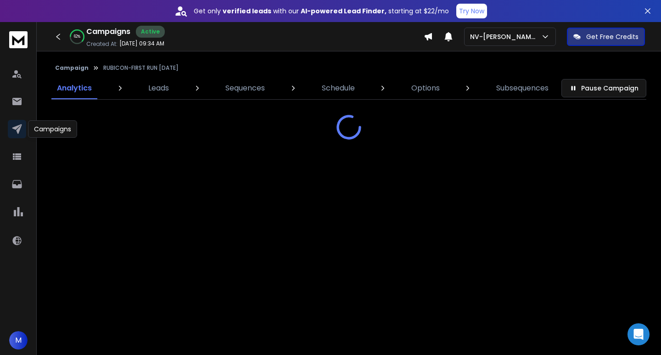
click at [17, 129] on icon at bounding box center [17, 129] width 10 height 10
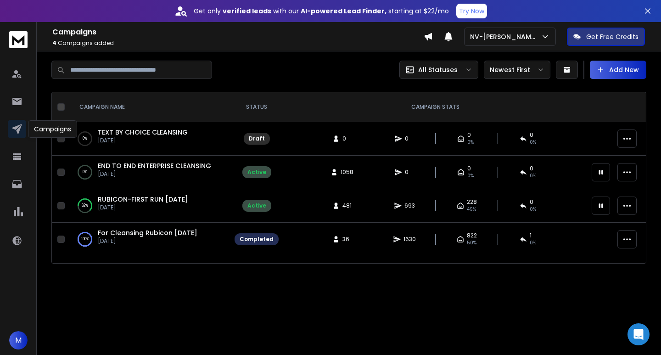
click at [159, 247] on div "For Cleansing Rubicon Aug 2 19 days ago" at bounding box center [148, 239] width 100 height 22
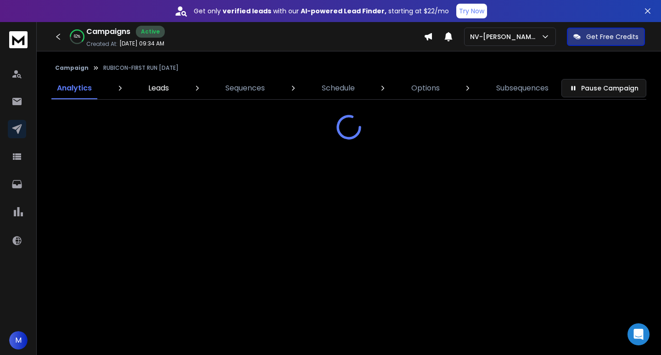
click at [161, 91] on p "Leads" at bounding box center [158, 88] width 21 height 11
click at [67, 89] on p "Analytics" at bounding box center [73, 88] width 33 height 11
click at [17, 134] on icon at bounding box center [16, 128] width 11 height 11
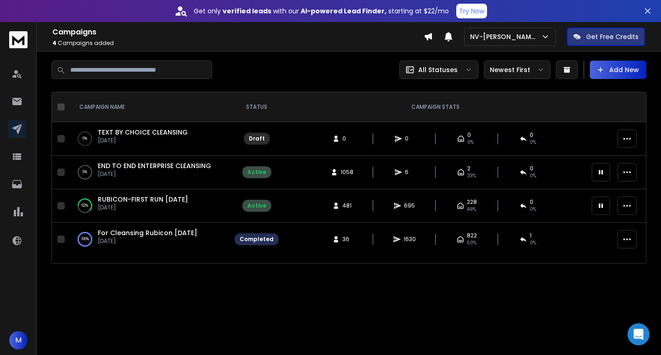
click at [118, 207] on p "[DATE]" at bounding box center [143, 207] width 90 height 7
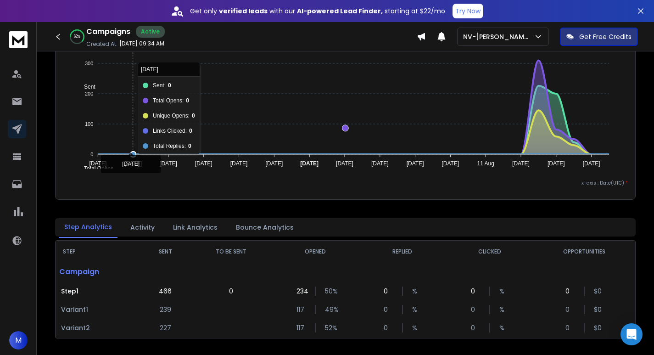
scroll to position [213, 0]
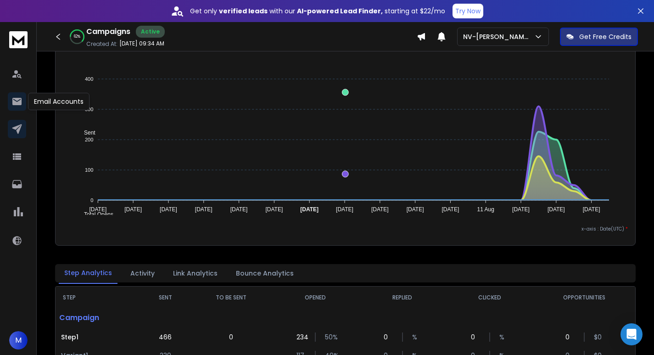
click at [22, 98] on icon at bounding box center [16, 101] width 11 height 11
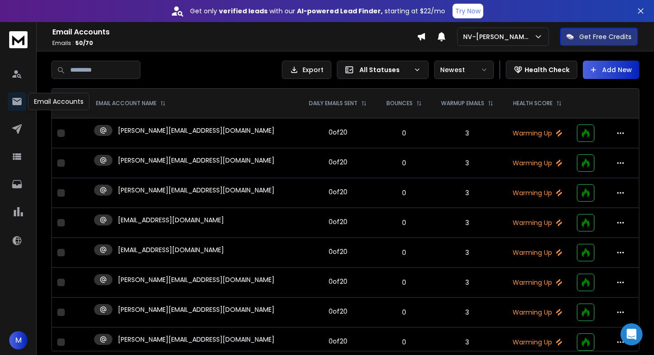
click at [11, 97] on link at bounding box center [17, 101] width 18 height 18
click at [19, 131] on icon at bounding box center [17, 129] width 10 height 10
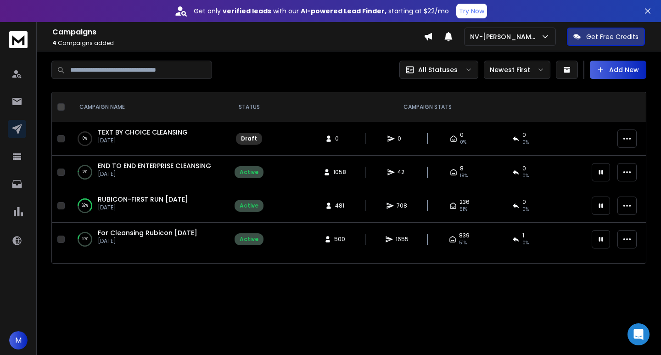
click at [617, 71] on button "Add New" at bounding box center [618, 70] width 56 height 18
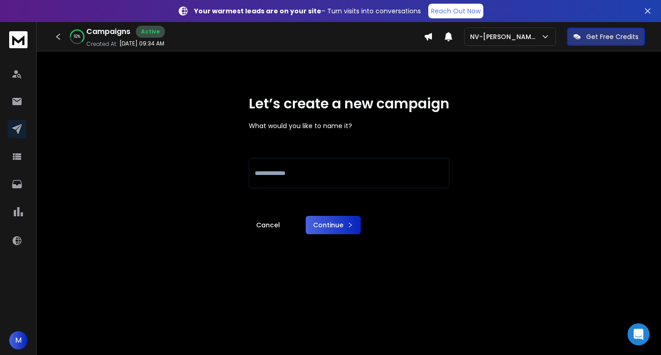
click at [291, 178] on input at bounding box center [349, 173] width 201 height 30
type input "*"
type input "**********"
click at [329, 225] on button "Continue" at bounding box center [333, 225] width 55 height 18
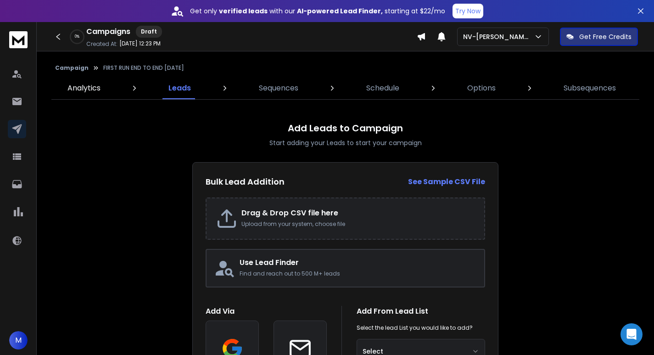
click at [85, 97] on link "Analytics" at bounding box center [84, 88] width 44 height 22
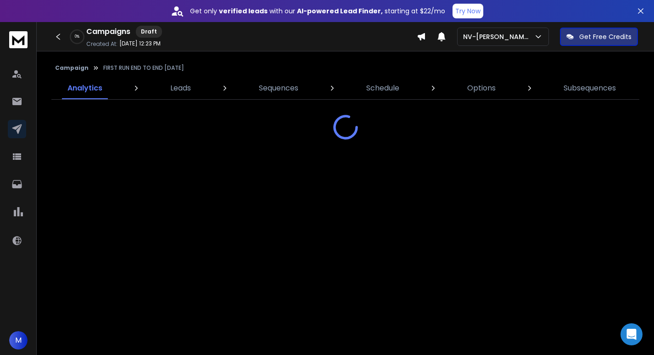
click at [62, 77] on link "Analytics" at bounding box center [85, 88] width 46 height 22
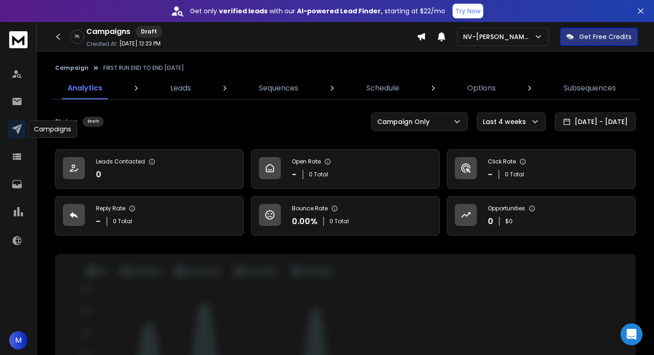
click at [19, 135] on link at bounding box center [17, 129] width 18 height 18
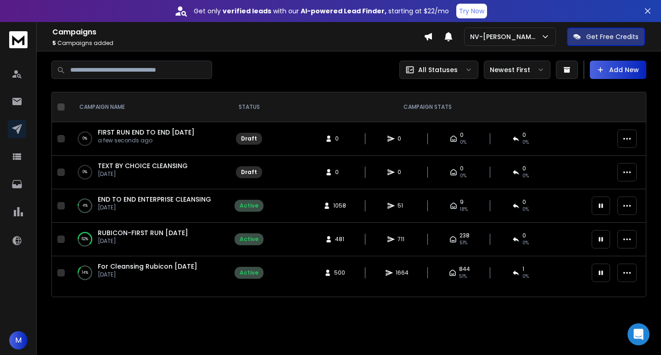
click at [172, 241] on p "[DATE]" at bounding box center [143, 240] width 90 height 7
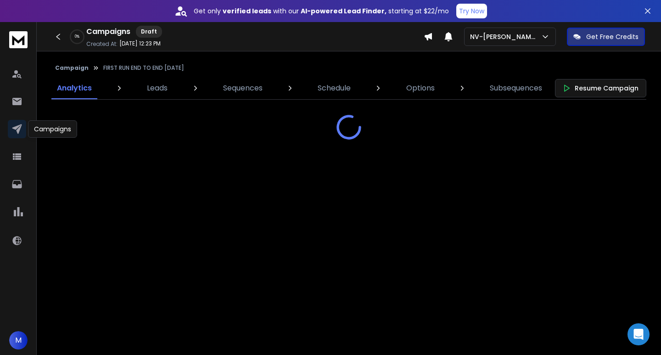
click at [21, 125] on icon at bounding box center [17, 129] width 10 height 10
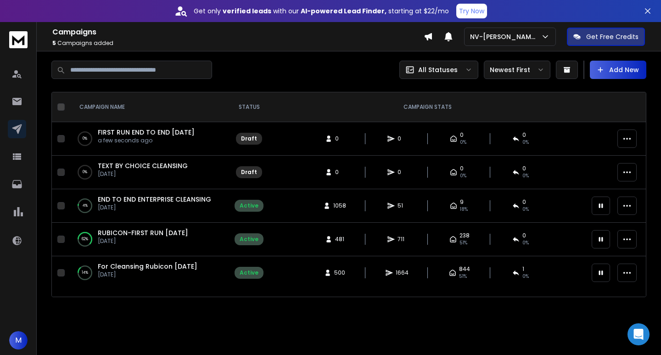
drag, startPoint x: 148, startPoint y: 206, endPoint x: 154, endPoint y: 210, distance: 7.3
click at [148, 206] on p "[DATE]" at bounding box center [154, 207] width 113 height 7
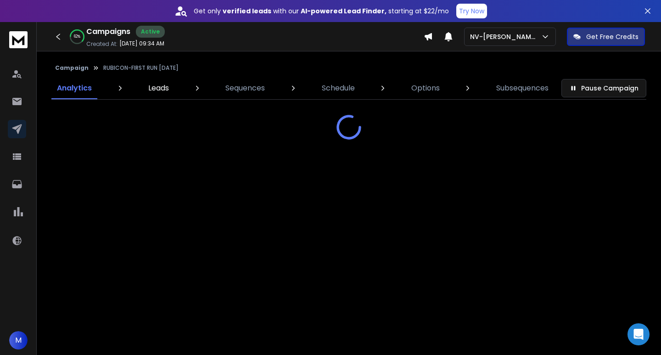
click at [161, 88] on p "Leads" at bounding box center [158, 88] width 21 height 11
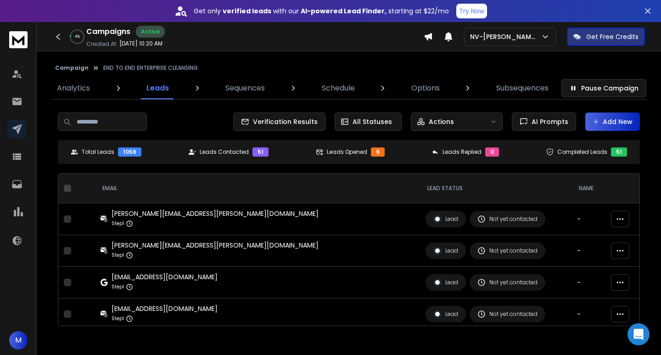
scroll to position [138, 0]
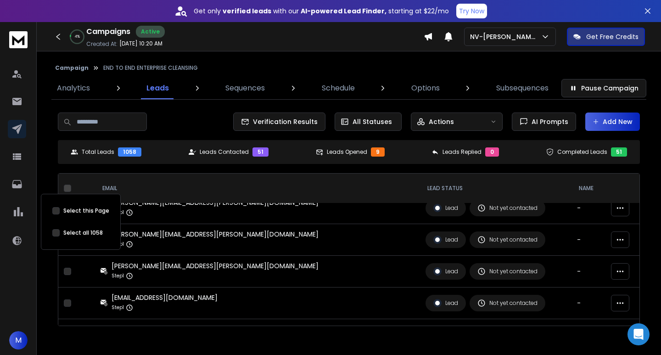
click at [67, 194] on div "Select this Page Select all 1058" at bounding box center [81, 222] width 80 height 56
click at [56, 234] on button "Select this Page" at bounding box center [55, 232] width 7 height 7
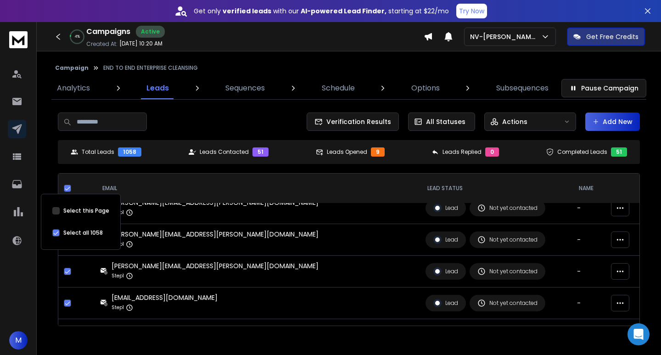
click at [56, 234] on button "Select this Page" at bounding box center [55, 232] width 7 height 7
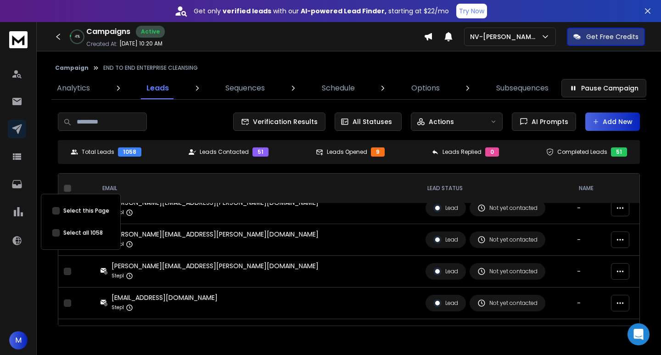
click at [56, 234] on button "Select this Page" at bounding box center [55, 232] width 7 height 7
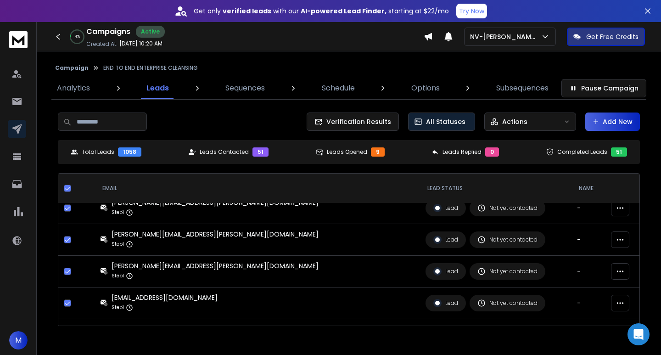
click at [461, 115] on button "All Statuses" at bounding box center [441, 121] width 67 height 18
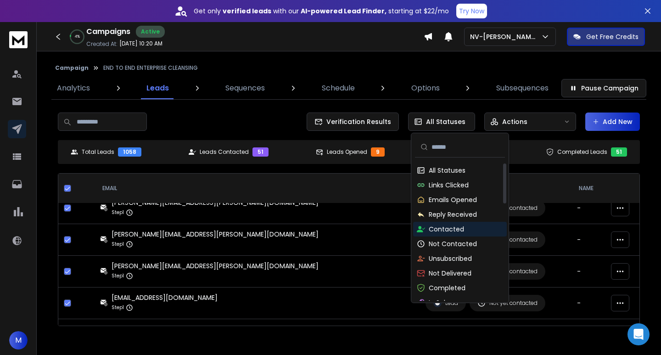
click at [447, 232] on p "Contacted" at bounding box center [446, 228] width 35 height 9
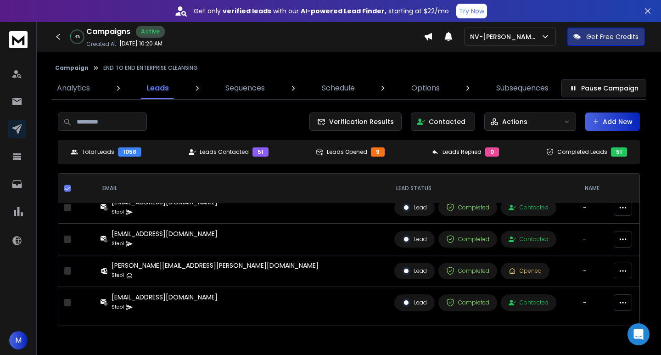
scroll to position [1239, 0]
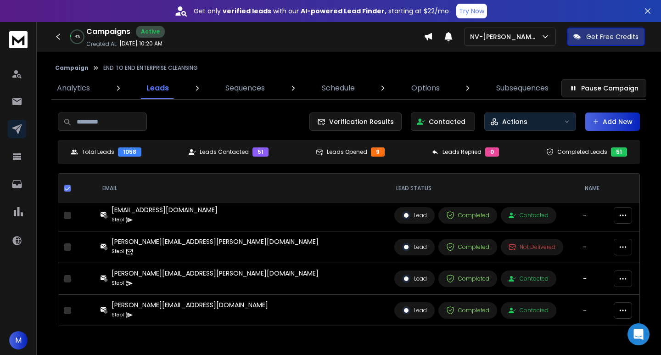
drag, startPoint x: 536, startPoint y: 119, endPoint x: 533, endPoint y: 129, distance: 10.0
click at [536, 119] on div "Actions" at bounding box center [525, 121] width 70 height 9
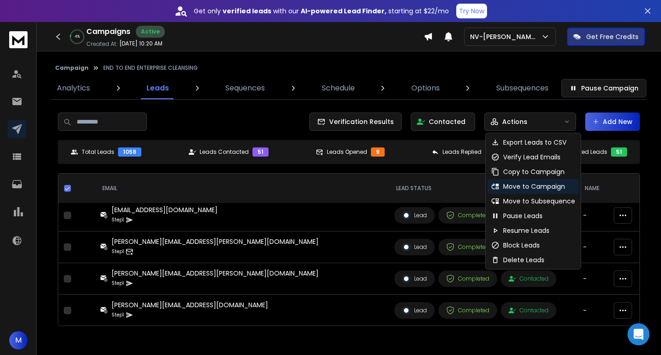
click at [534, 188] on p "Move to Campaign" at bounding box center [534, 186] width 62 height 9
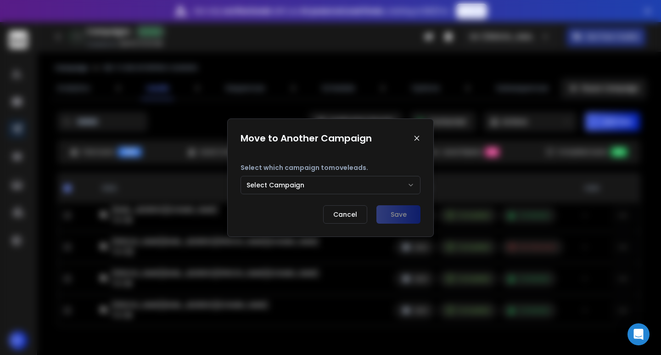
click at [377, 183] on button "Select Campaign" at bounding box center [331, 185] width 180 height 18
click at [393, 218] on button "Save" at bounding box center [398, 214] width 44 height 18
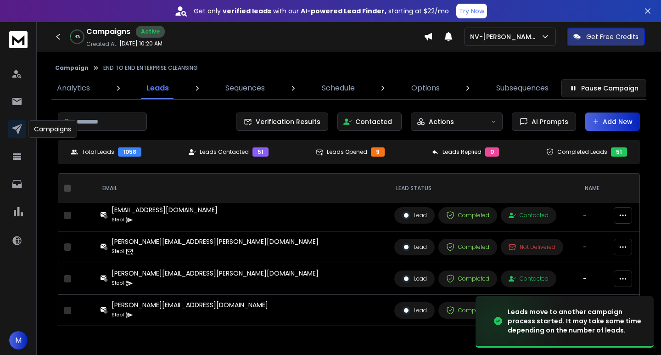
click at [15, 127] on icon at bounding box center [17, 129] width 10 height 10
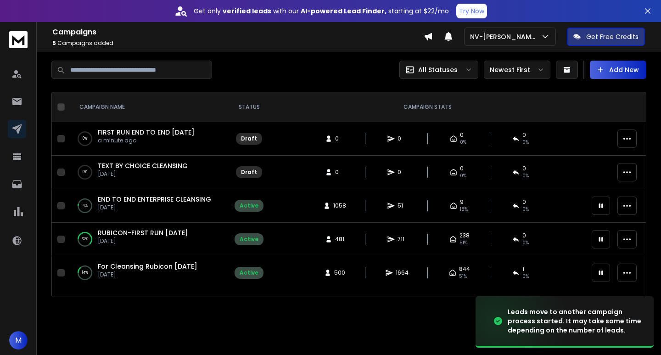
drag, startPoint x: 188, startPoint y: 140, endPoint x: 190, endPoint y: 146, distance: 5.4
click at [190, 140] on p "a minute ago" at bounding box center [146, 140] width 97 height 7
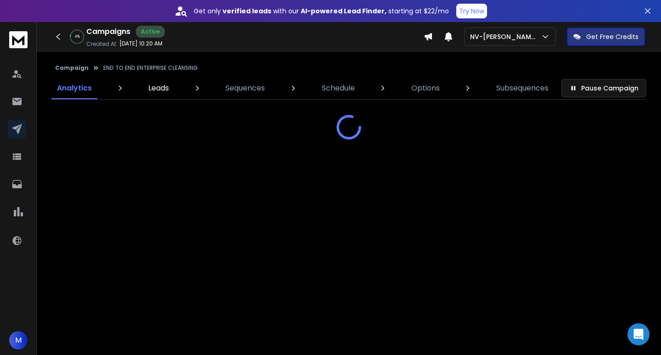
click at [168, 86] on p "Leads" at bounding box center [158, 88] width 21 height 11
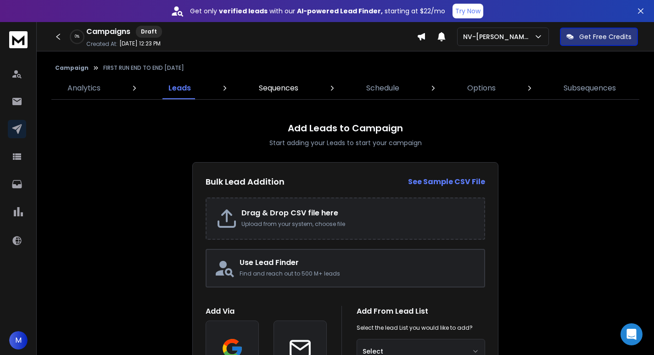
click at [274, 89] on p "Sequences" at bounding box center [278, 88] width 39 height 11
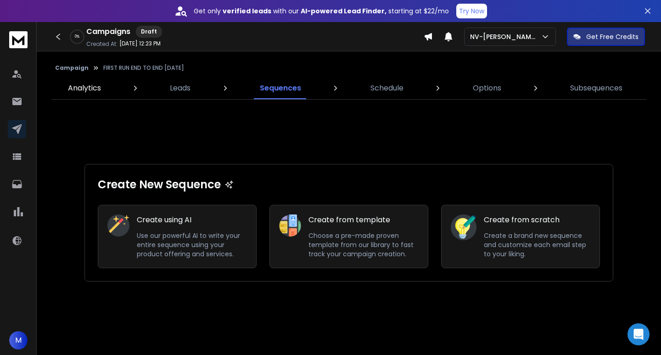
click at [86, 84] on p "Analytics" at bounding box center [84, 88] width 33 height 11
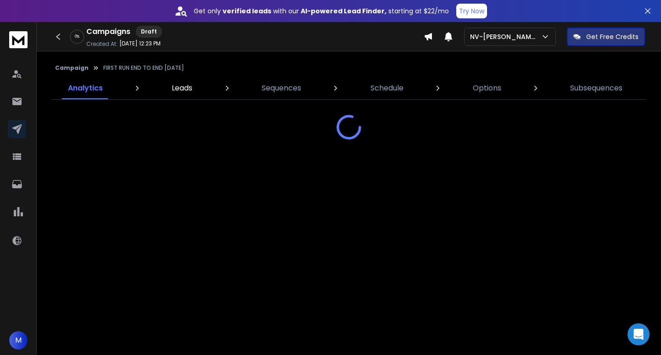
click at [190, 87] on p "Leads" at bounding box center [182, 88] width 21 height 11
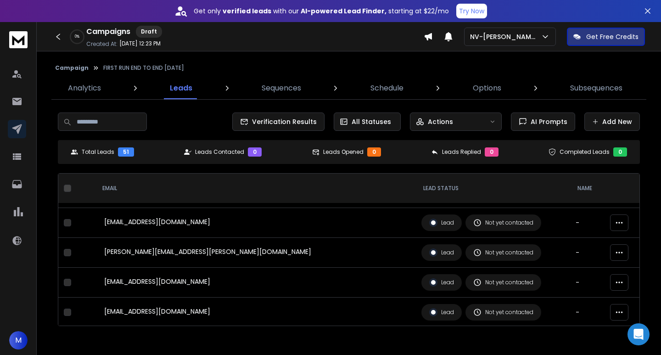
scroll to position [184, 0]
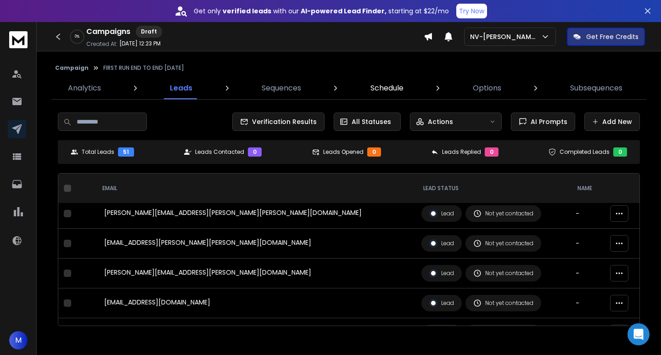
click at [390, 86] on p "Schedule" at bounding box center [386, 88] width 33 height 11
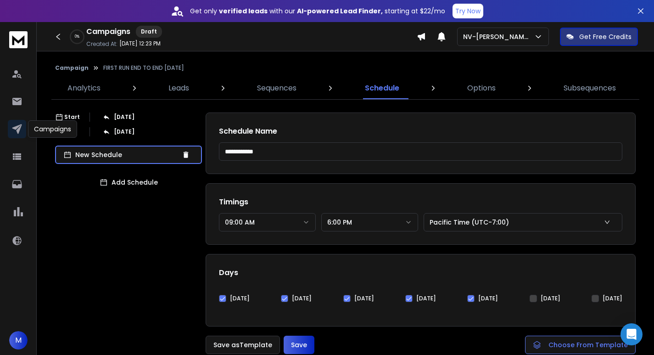
click at [19, 128] on icon at bounding box center [17, 129] width 10 height 10
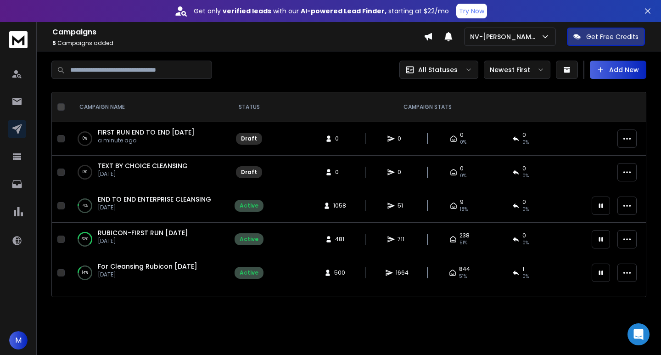
click at [132, 133] on span "FIRST RUN END TO END AUG 18" at bounding box center [146, 132] width 97 height 9
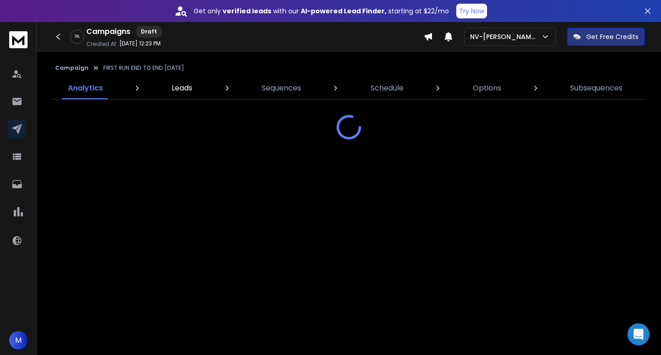
click at [166, 85] on link "Leads" at bounding box center [182, 88] width 32 height 22
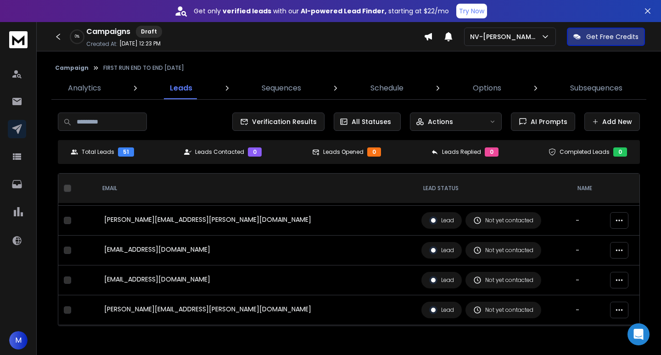
scroll to position [1239, 0]
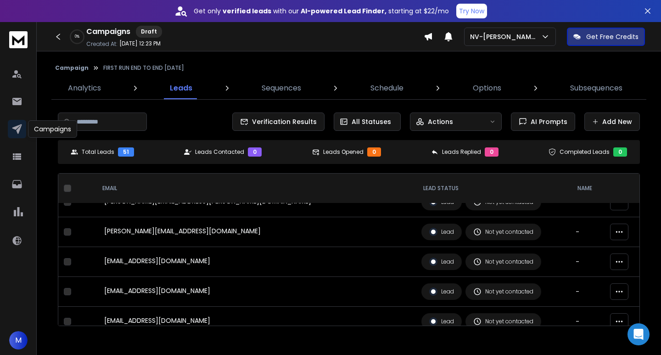
click at [24, 129] on link at bounding box center [17, 129] width 18 height 18
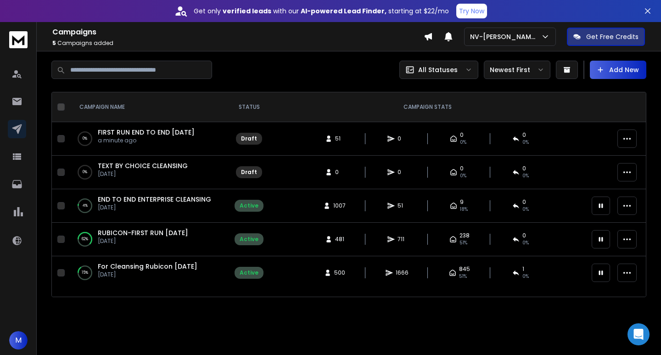
click at [126, 202] on span "END TO END ENTERPRISE CLEANSING" at bounding box center [154, 199] width 113 height 9
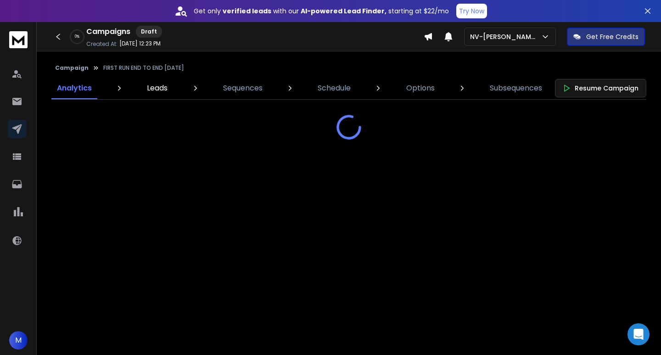
click at [147, 87] on p "Leads" at bounding box center [157, 88] width 21 height 11
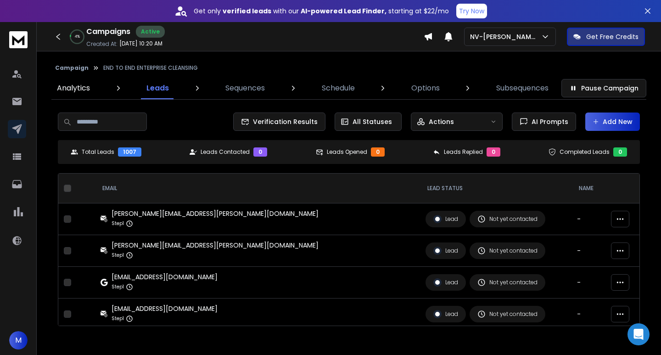
click at [76, 89] on p "Analytics" at bounding box center [73, 88] width 33 height 11
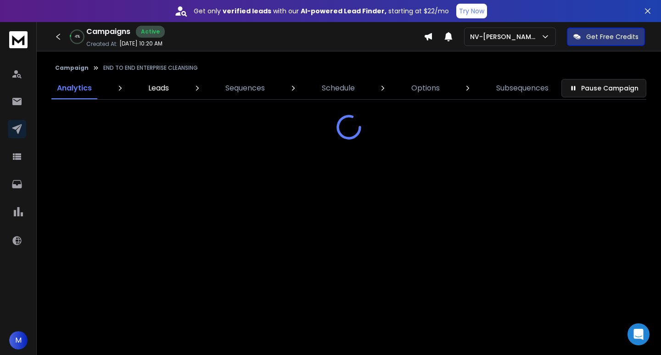
click at [170, 89] on link "Leads" at bounding box center [159, 88] width 32 height 22
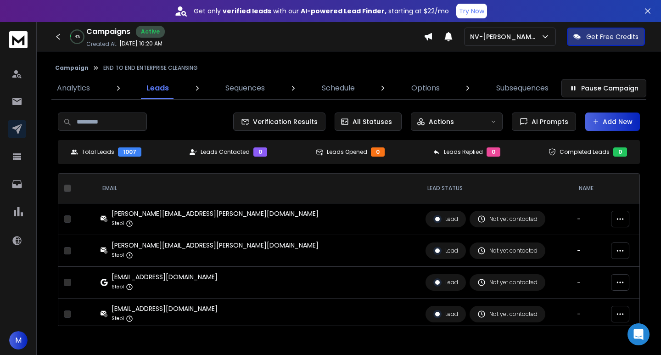
click at [18, 129] on icon at bounding box center [17, 129] width 10 height 10
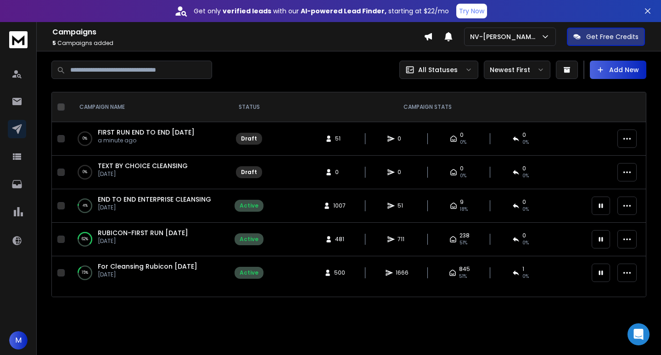
drag, startPoint x: 186, startPoint y: 128, endPoint x: 196, endPoint y: 133, distance: 11.1
click at [187, 128] on span "FIRST RUN END TO END AUG 18" at bounding box center [146, 132] width 97 height 9
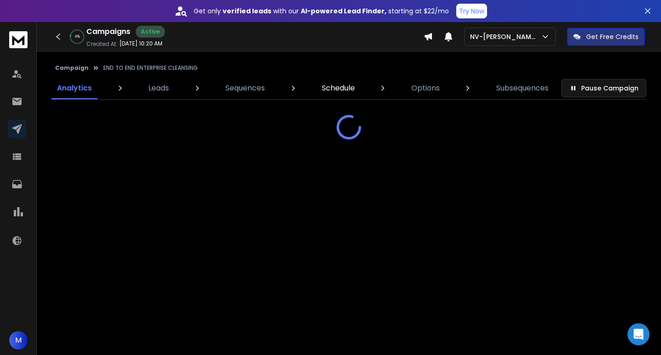
click at [355, 90] on link "Schedule" at bounding box center [338, 88] width 44 height 22
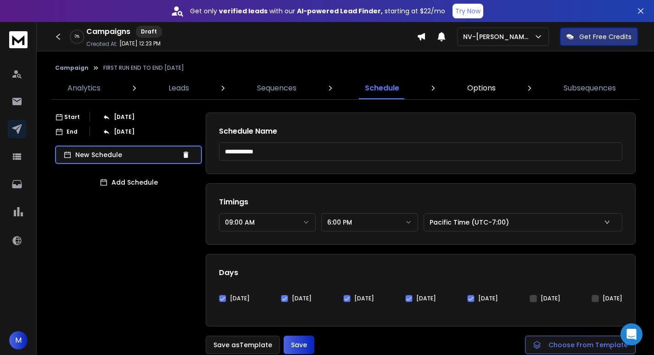
drag, startPoint x: 505, startPoint y: 85, endPoint x: 499, endPoint y: 90, distance: 7.5
click at [504, 85] on div "Analytics Leads Sequences Schedule Options Subsequences" at bounding box center [341, 88] width 581 height 22
click at [491, 89] on p "Options" at bounding box center [481, 88] width 28 height 11
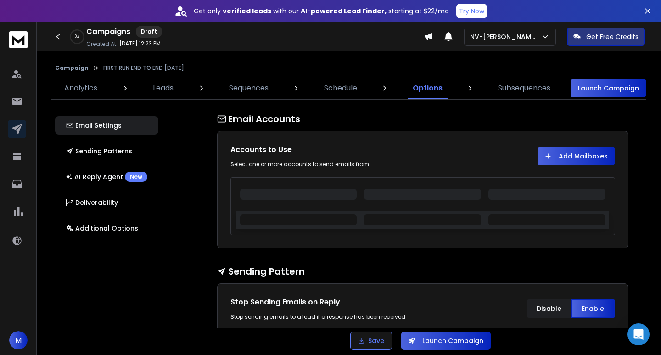
scroll to position [46, 0]
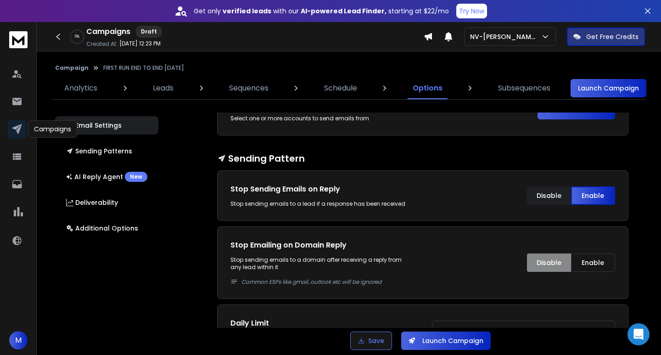
click at [20, 132] on icon at bounding box center [16, 128] width 11 height 11
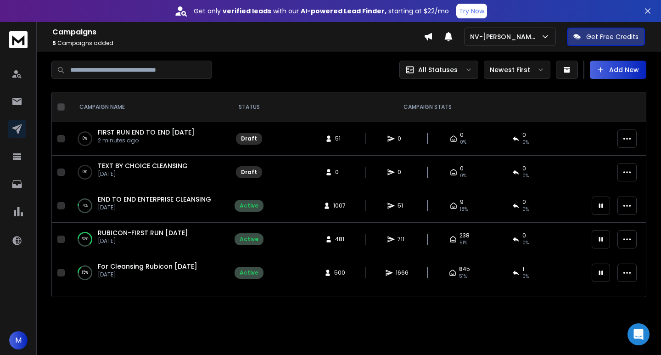
click at [157, 204] on p "[DATE]" at bounding box center [154, 207] width 113 height 7
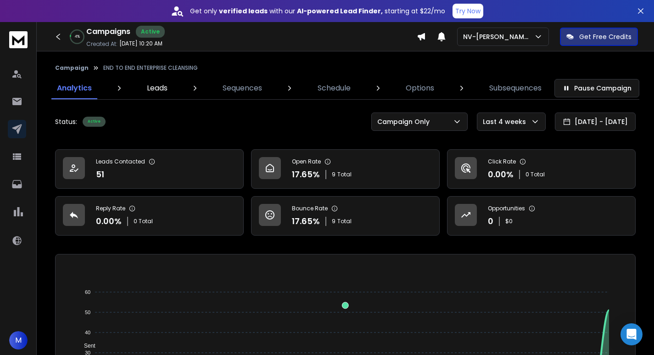
click at [163, 89] on p "Leads" at bounding box center [157, 88] width 21 height 11
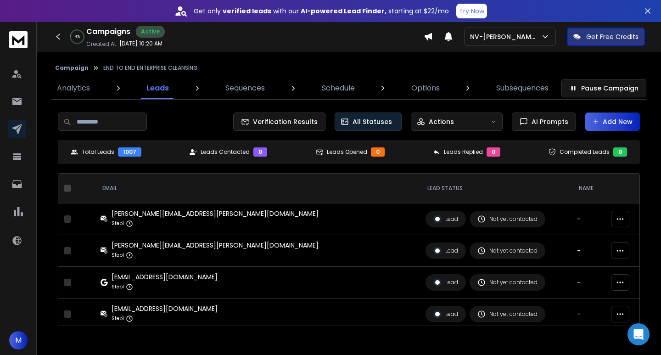
click at [381, 124] on p "All Statuses" at bounding box center [372, 121] width 39 height 9
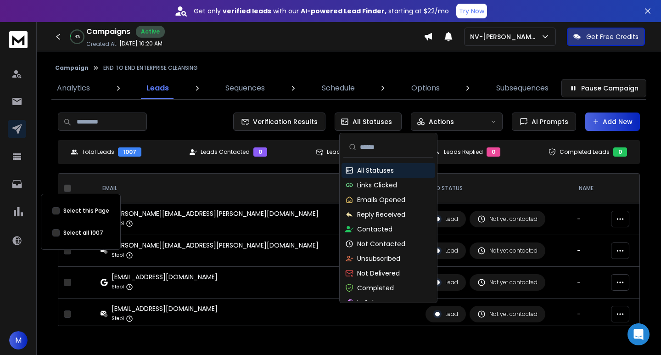
click at [72, 230] on label "Select all 1007" at bounding box center [83, 232] width 40 height 7
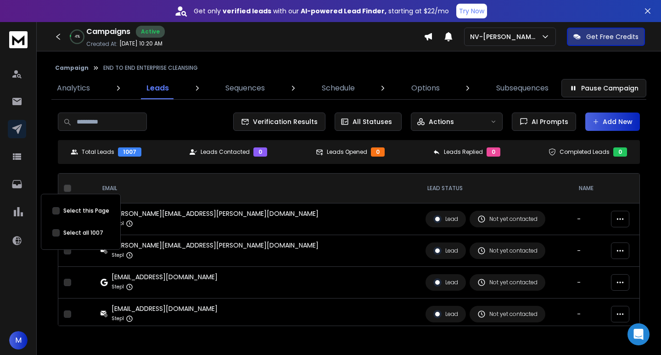
click at [62, 234] on div "Select all 1007" at bounding box center [80, 232] width 57 height 7
click at [58, 234] on button "Select this Page" at bounding box center [55, 232] width 7 height 7
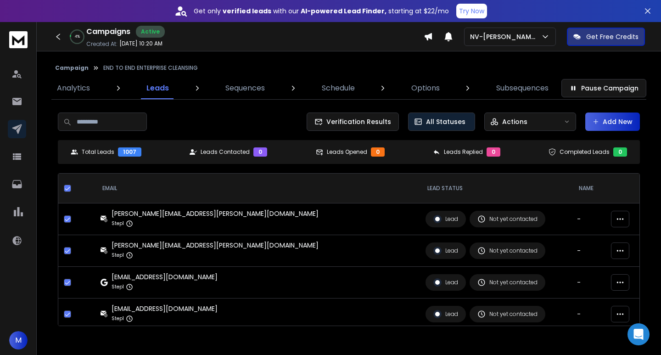
click at [442, 122] on p "All Statuses" at bounding box center [445, 121] width 39 height 9
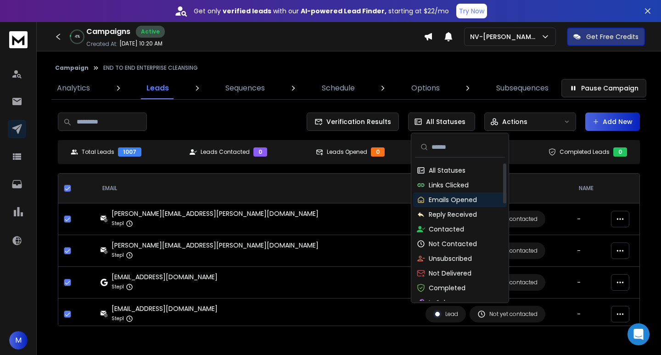
click at [458, 201] on p "Emails Opened" at bounding box center [453, 199] width 48 height 9
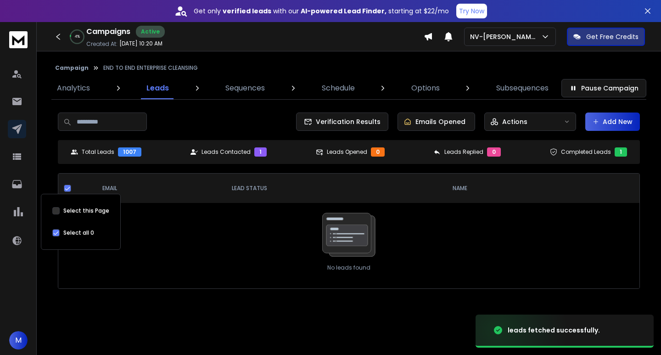
click at [70, 187] on button "Select this Page" at bounding box center [67, 188] width 7 height 7
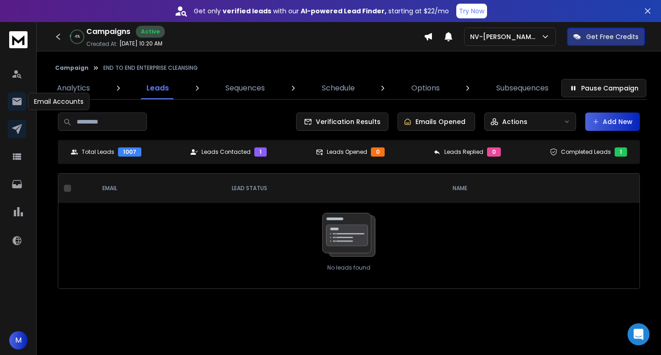
click at [22, 104] on icon at bounding box center [16, 101] width 11 height 11
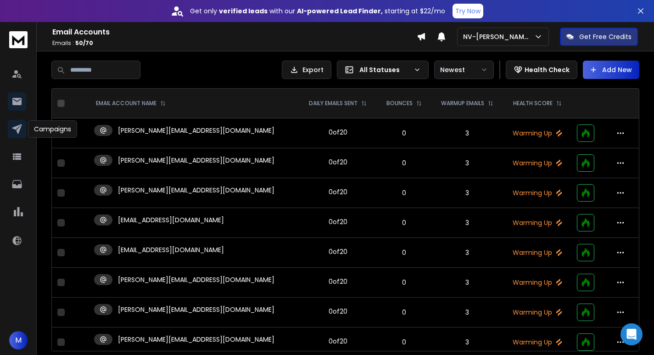
click at [22, 132] on icon at bounding box center [16, 128] width 11 height 11
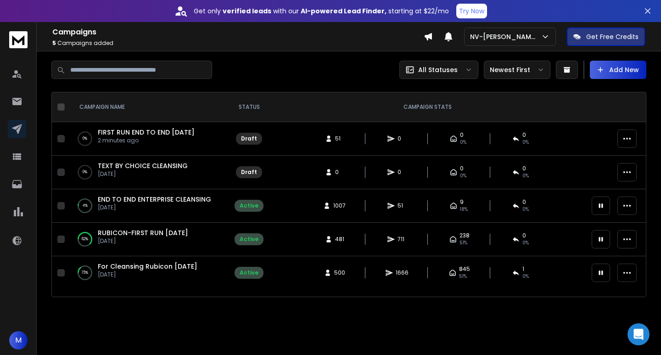
click at [168, 144] on p "2 minutes ago" at bounding box center [146, 140] width 97 height 7
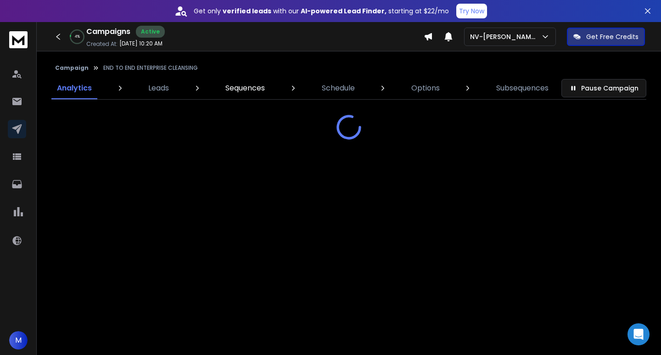
click at [257, 93] on p "Sequences" at bounding box center [244, 88] width 39 height 11
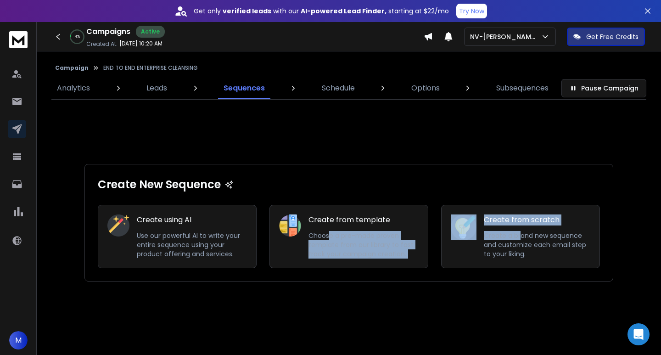
drag, startPoint x: 328, startPoint y: 235, endPoint x: 491, endPoint y: 273, distance: 167.3
click at [520, 238] on div "Create using AI Use our powerful AI to write your entire sequence using your pr…" at bounding box center [349, 236] width 502 height 63
click at [409, 311] on div "Get only verified leads with our AI-powered Lead Finder, starting at $22/mo Try…" at bounding box center [330, 177] width 661 height 355
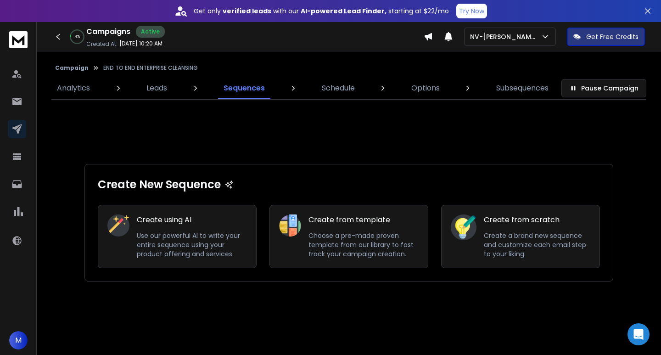
click at [359, 237] on p "Choose a pre-made proven template from our library to fast track your campaign …" at bounding box center [363, 245] width 110 height 28
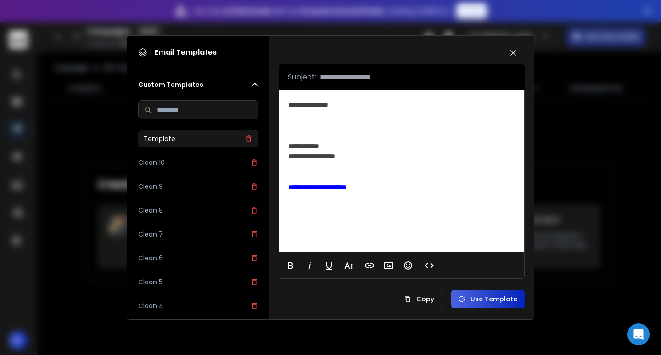
click at [480, 302] on button "Use Template" at bounding box center [487, 299] width 73 height 18
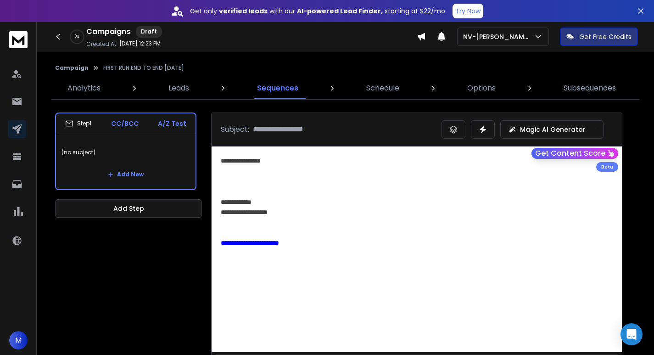
click at [112, 154] on p "(no subject)" at bounding box center [126, 153] width 129 height 26
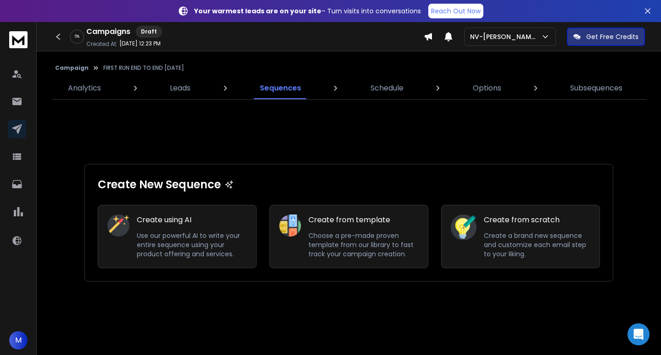
click at [492, 246] on p "Create a brand new sequence and customize each email step to your liking." at bounding box center [537, 245] width 107 height 28
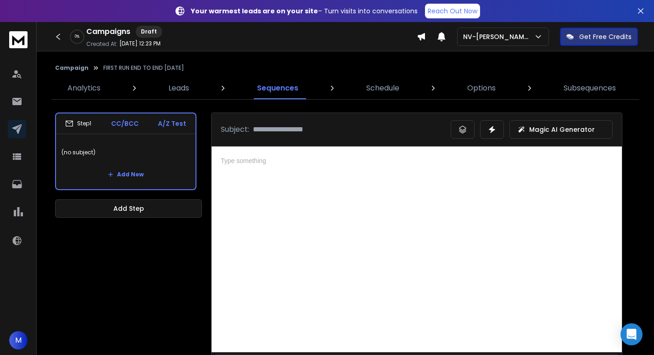
click at [245, 125] on p "Subject:" at bounding box center [235, 129] width 28 height 11
click at [303, 129] on input at bounding box center [347, 129] width 189 height 11
paste input "**********"
type input "**********"
click at [331, 216] on div at bounding box center [417, 249] width 410 height 206
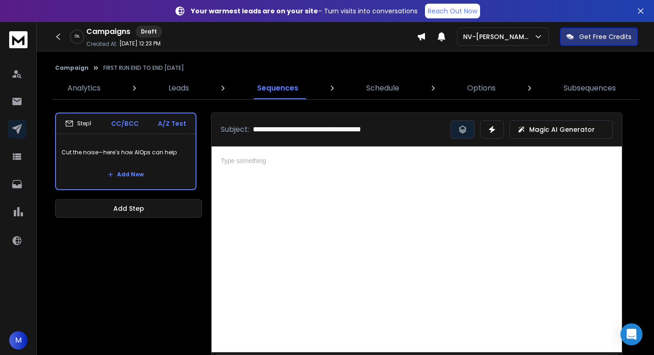
click at [464, 131] on icon at bounding box center [462, 130] width 7 height 3
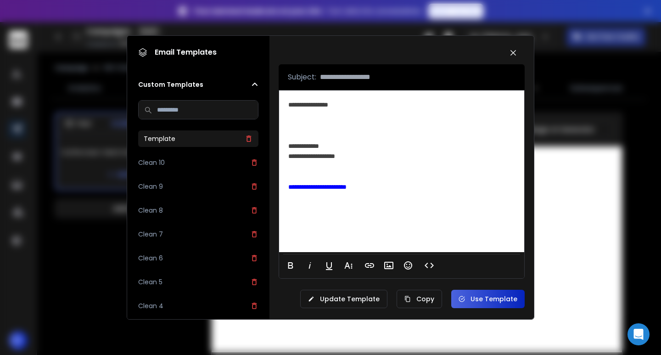
click at [477, 302] on button "Use Template" at bounding box center [487, 299] width 73 height 18
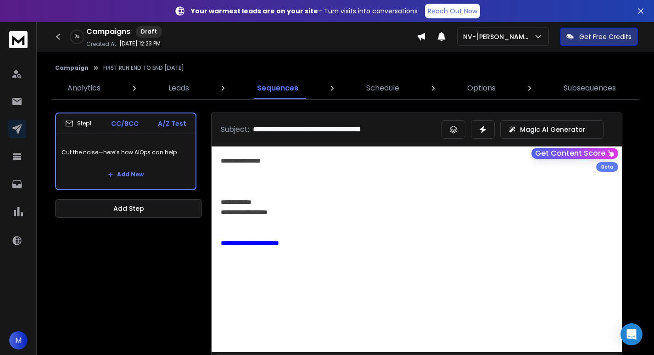
click at [235, 174] on div at bounding box center [417, 171] width 392 height 10
click at [229, 176] on div at bounding box center [417, 181] width 392 height 10
click at [233, 173] on div at bounding box center [417, 171] width 392 height 10
click at [227, 174] on div at bounding box center [417, 171] width 392 height 10
click at [224, 179] on div at bounding box center [417, 181] width 392 height 10
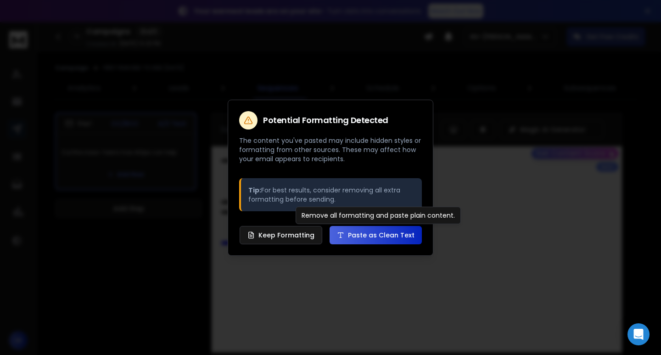
click at [368, 236] on button "Paste as Clean Text" at bounding box center [376, 235] width 92 height 18
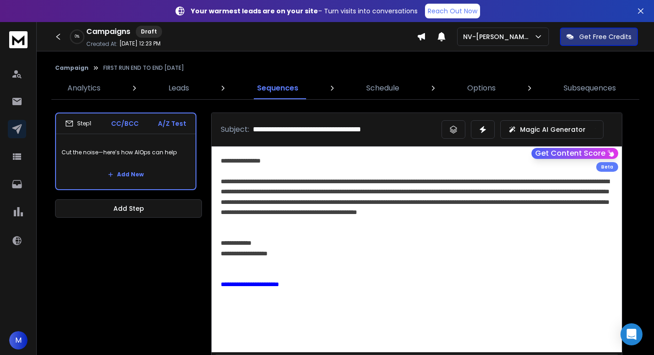
click at [322, 225] on div "**********" at bounding box center [417, 201] width 392 height 51
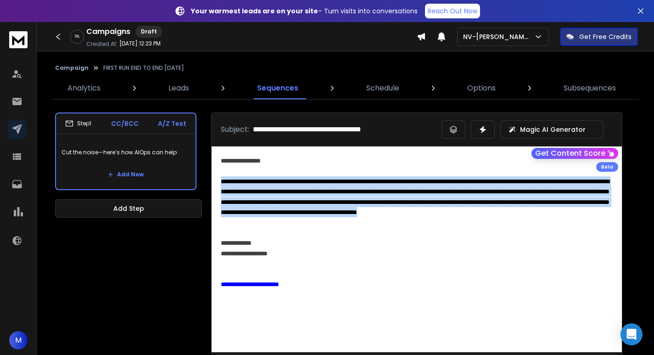
drag, startPoint x: 333, startPoint y: 225, endPoint x: 220, endPoint y: 180, distance: 122.0
click at [220, 180] on div "**********" at bounding box center [417, 249] width 410 height 206
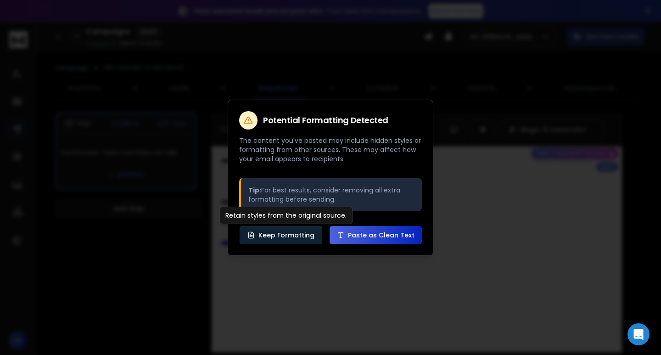
click at [281, 235] on button "Keep Formatting" at bounding box center [281, 235] width 83 height 18
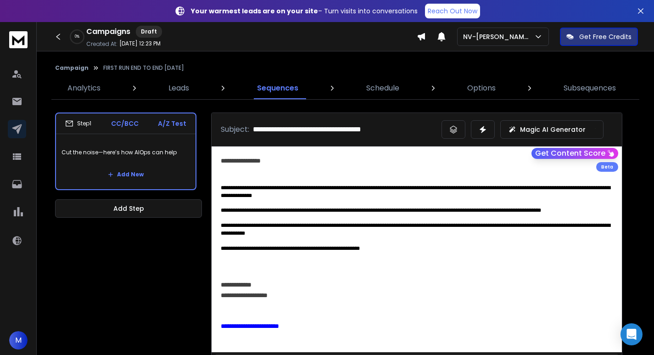
drag, startPoint x: 454, startPoint y: 269, endPoint x: 500, endPoint y: 243, distance: 52.6
click at [456, 269] on div at bounding box center [417, 264] width 392 height 10
drag, startPoint x: 521, startPoint y: 225, endPoint x: 521, endPoint y: 241, distance: 15.6
click at [521, 231] on p "**********" at bounding box center [417, 229] width 392 height 16
click at [374, 243] on b "**********" at bounding box center [417, 218] width 392 height 68
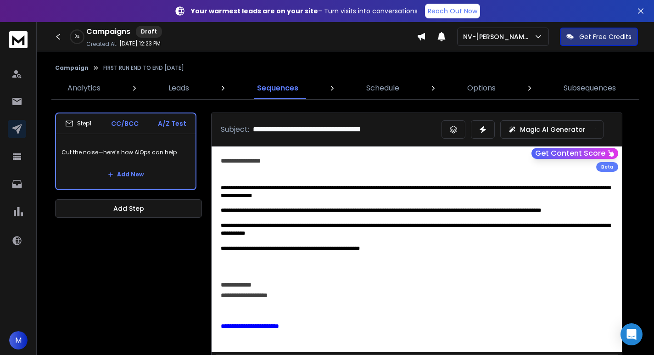
click at [524, 227] on span "**********" at bounding box center [416, 229] width 390 height 13
click at [523, 226] on span "**********" at bounding box center [416, 229] width 390 height 13
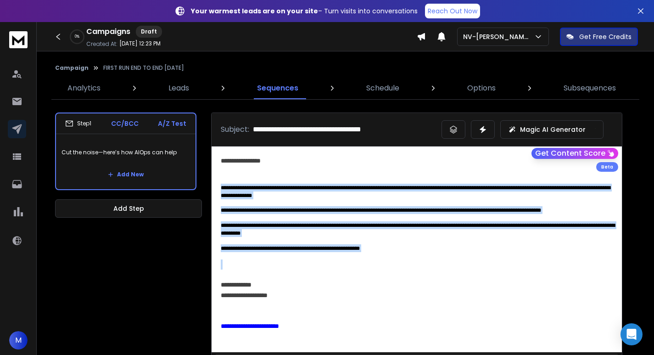
drag, startPoint x: 397, startPoint y: 262, endPoint x: 220, endPoint y: 191, distance: 191.1
click at [220, 191] on div "**********" at bounding box center [417, 249] width 410 height 206
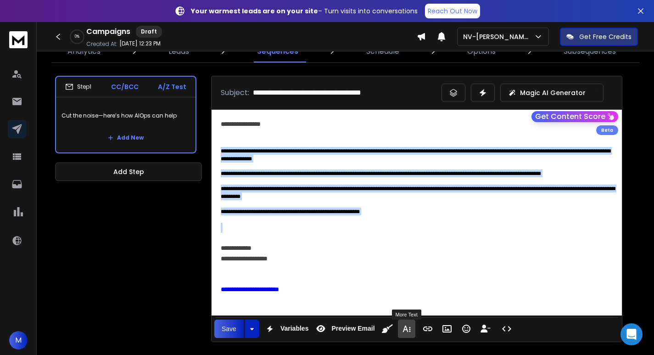
click at [411, 331] on icon "button" at bounding box center [406, 328] width 11 height 11
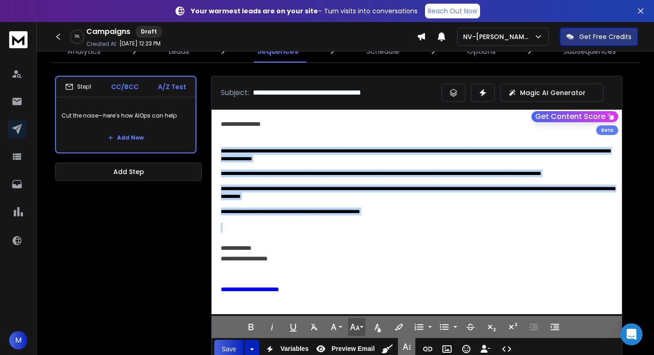
click at [360, 325] on icon "button" at bounding box center [354, 326] width 11 height 11
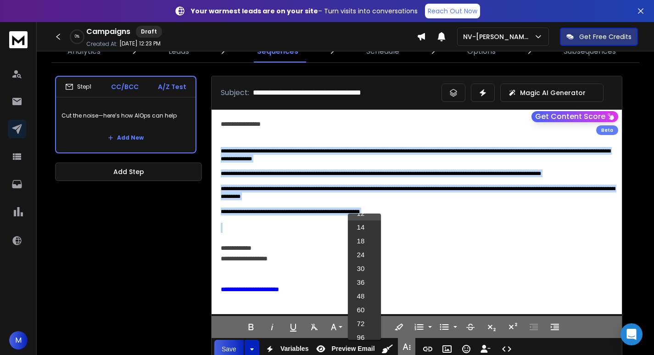
click at [366, 217] on link "12" at bounding box center [364, 214] width 33 height 14
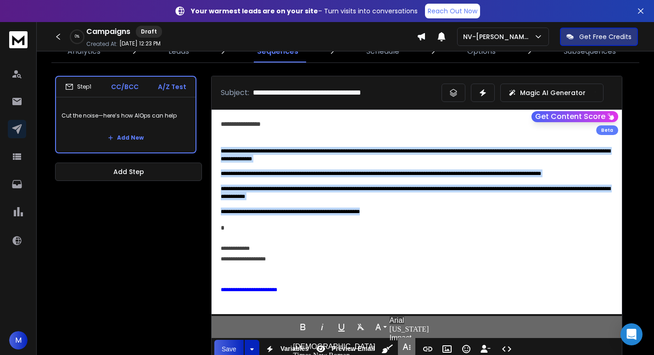
click at [399, 319] on link "Arial" at bounding box center [397, 320] width 15 height 8
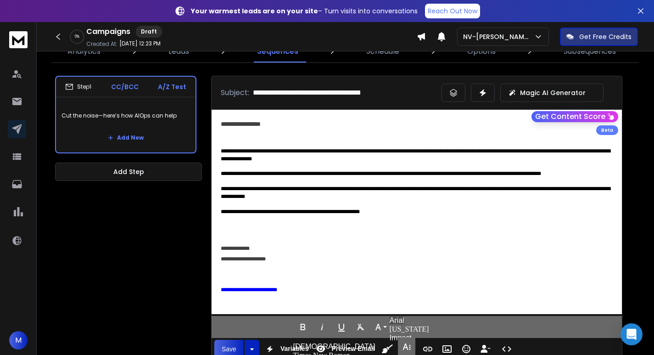
click at [357, 265] on div at bounding box center [417, 268] width 392 height 10
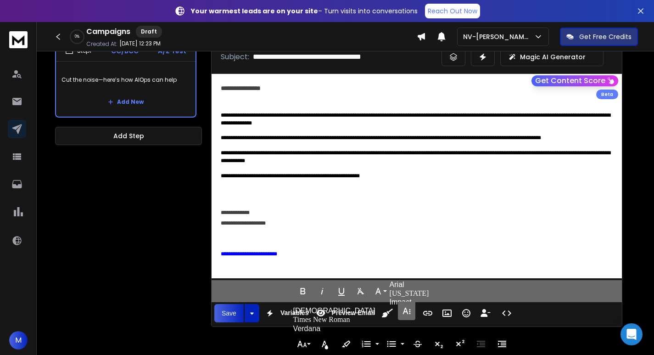
scroll to position [28, 0]
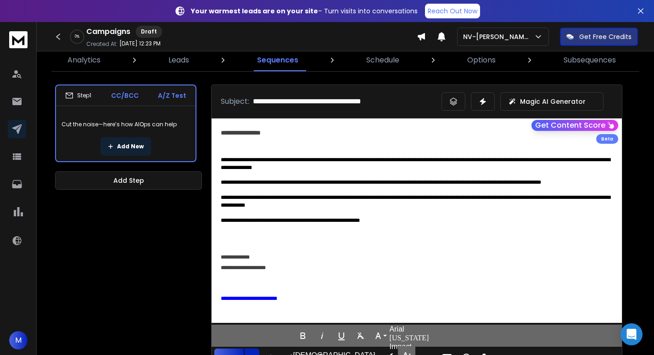
click at [129, 146] on button "Add New" at bounding box center [126, 146] width 50 height 18
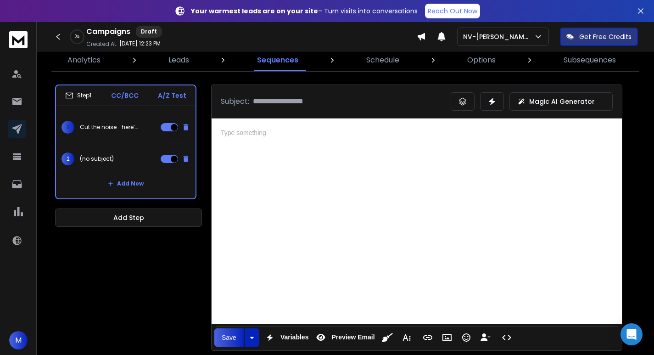
drag, startPoint x: 261, startPoint y: 93, endPoint x: 265, endPoint y: 98, distance: 6.2
click at [261, 93] on div "Subject: Magic AI Generator" at bounding box center [417, 102] width 410 height 34
click at [260, 104] on input at bounding box center [347, 101] width 189 height 11
paste input "**********"
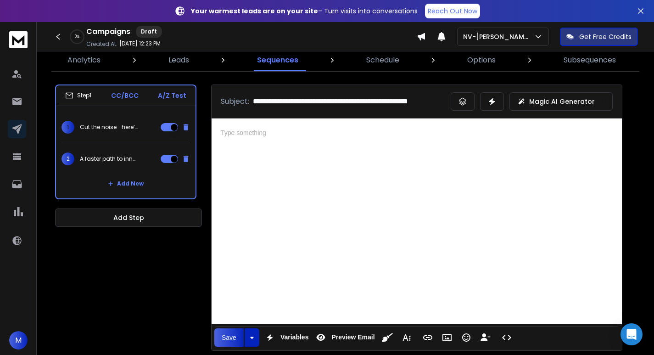
drag, startPoint x: 356, startPoint y: 100, endPoint x: 354, endPoint y: 124, distance: 24.4
click at [356, 102] on input "**********" at bounding box center [347, 101] width 188 height 11
type input "**********"
click at [248, 134] on div at bounding box center [417, 133] width 392 height 10
click at [465, 103] on icon at bounding box center [463, 101] width 8 height 8
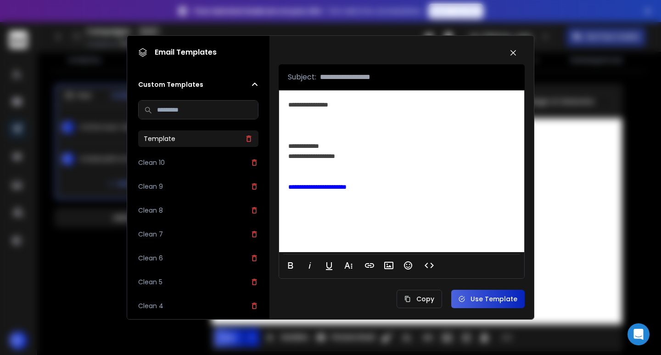
click at [478, 300] on button "Use Template" at bounding box center [487, 299] width 73 height 18
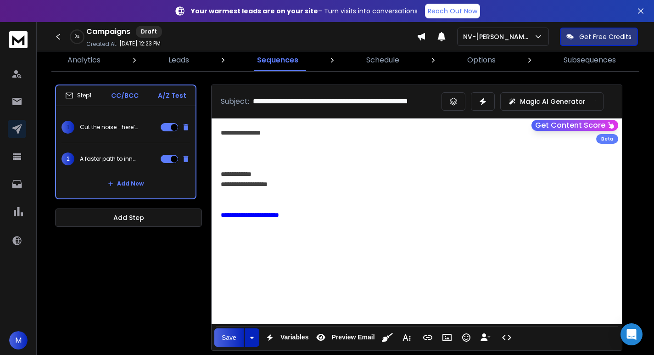
click at [244, 148] on div at bounding box center [417, 153] width 392 height 10
click at [230, 148] on div at bounding box center [417, 153] width 392 height 10
click at [230, 146] on div at bounding box center [417, 143] width 392 height 10
click at [226, 147] on div at bounding box center [417, 143] width 392 height 10
click at [222, 150] on div at bounding box center [417, 153] width 392 height 10
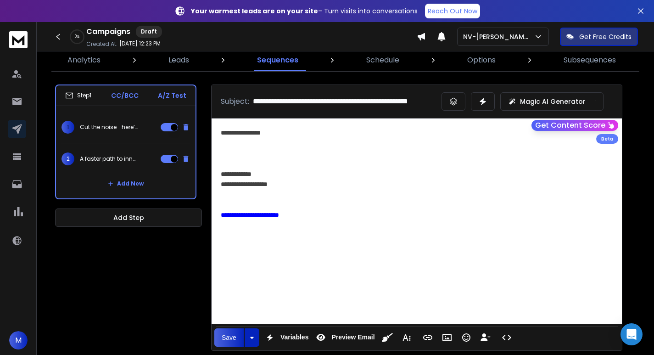
click at [221, 147] on div at bounding box center [417, 143] width 392 height 10
click at [224, 148] on div at bounding box center [417, 153] width 392 height 10
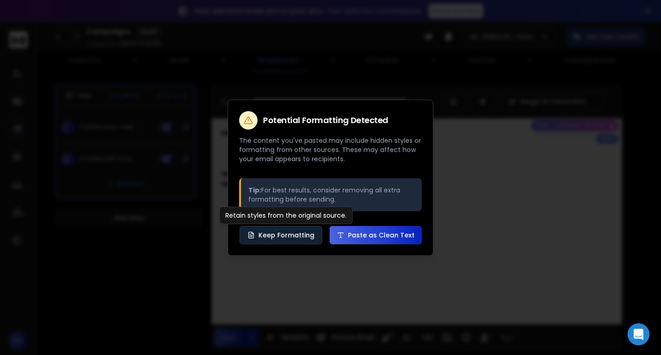
click at [291, 238] on button "Keep Formatting" at bounding box center [281, 235] width 83 height 18
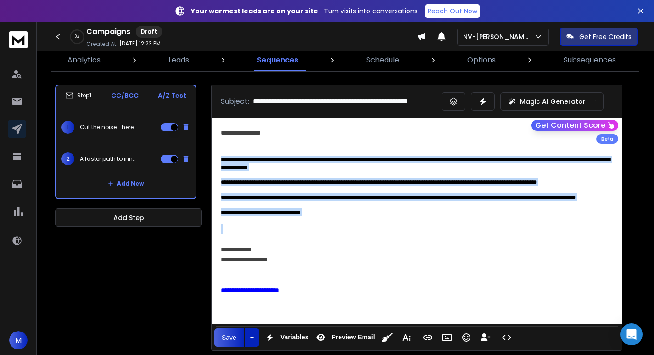
drag, startPoint x: 206, startPoint y: 179, endPoint x: 203, endPoint y: 154, distance: 24.9
click at [203, 154] on div "**********" at bounding box center [345, 217] width 581 height 266
click at [412, 336] on icon "button" at bounding box center [406, 337] width 11 height 11
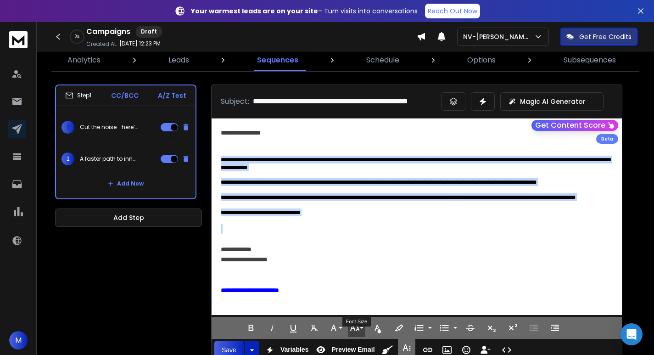
click at [355, 333] on icon "button" at bounding box center [354, 327] width 11 height 11
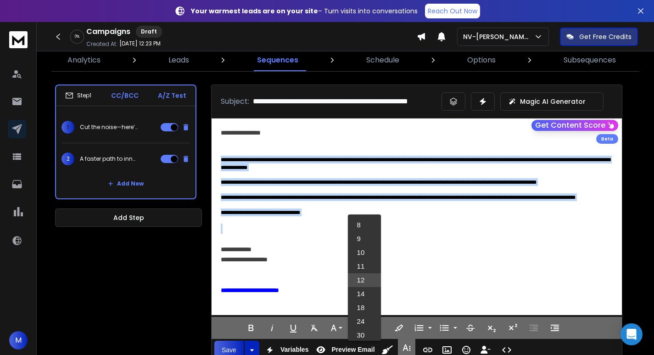
scroll to position [66, 0]
click at [404, 333] on icon "button" at bounding box center [398, 327] width 11 height 11
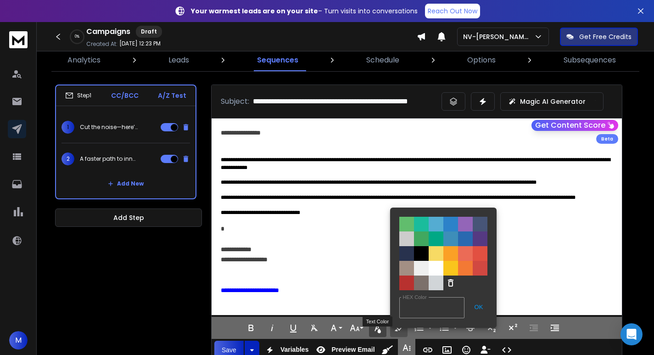
click at [379, 333] on icon "button" at bounding box center [378, 329] width 6 height 8
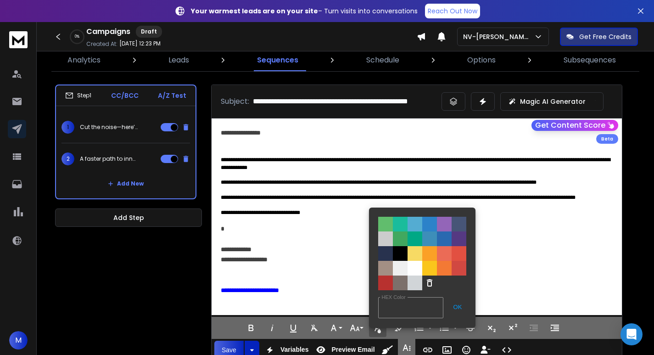
click at [346, 339] on div "Bold Italic Underline Clear Formatting Font Family Arial Georgia Impact Tahoma …" at bounding box center [417, 328] width 410 height 22
click at [352, 333] on icon "button" at bounding box center [354, 327] width 11 height 11
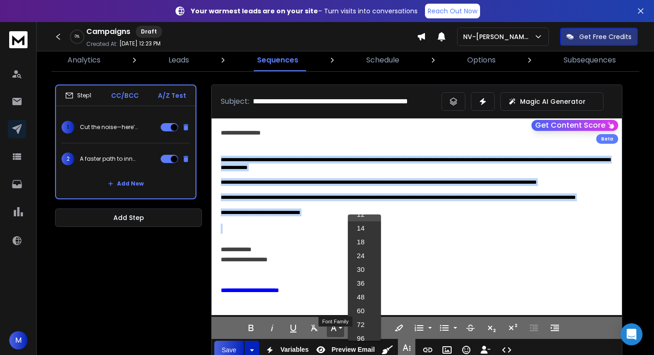
click at [337, 333] on icon "button" at bounding box center [333, 327] width 11 height 11
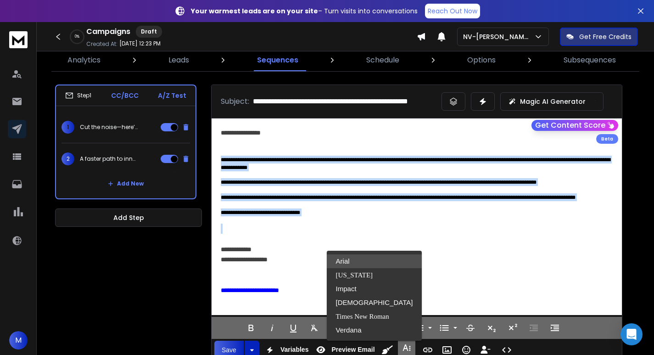
scroll to position [0, 0]
click at [342, 267] on link "Arial" at bounding box center [374, 261] width 95 height 14
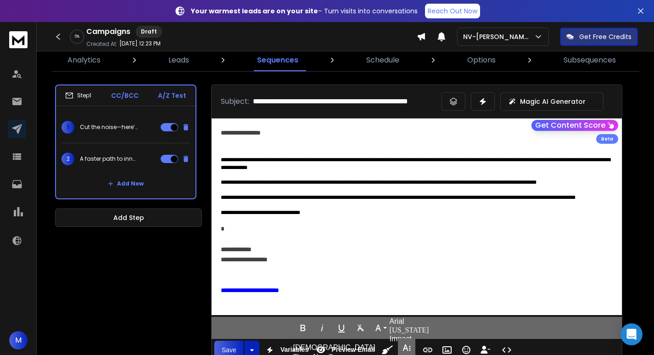
drag, startPoint x: 287, startPoint y: 229, endPoint x: 287, endPoint y: 236, distance: 7.3
click at [287, 230] on div "**********" at bounding box center [417, 216] width 410 height 196
click at [234, 244] on div at bounding box center [417, 239] width 392 height 10
click at [235, 244] on div at bounding box center [417, 239] width 392 height 10
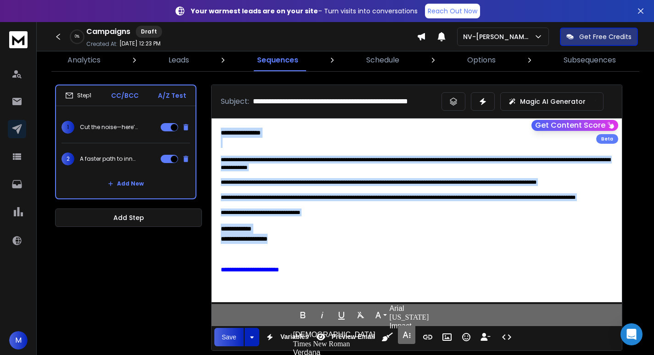
drag, startPoint x: 298, startPoint y: 257, endPoint x: 221, endPoint y: 127, distance: 150.9
click at [221, 127] on div "**********" at bounding box center [417, 210] width 410 height 184
click at [396, 309] on link "Arial" at bounding box center [397, 308] width 15 height 8
click at [379, 318] on icon "button" at bounding box center [378, 314] width 11 height 11
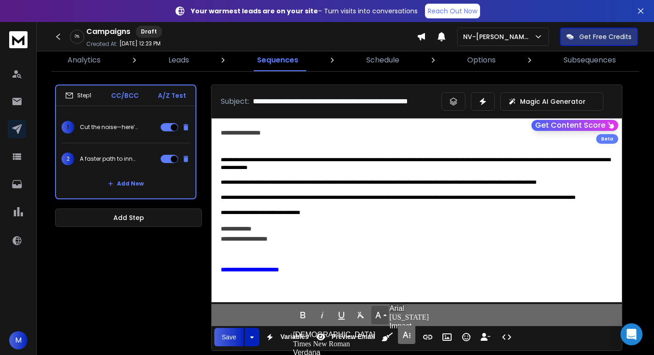
click at [409, 254] on div at bounding box center [417, 249] width 392 height 10
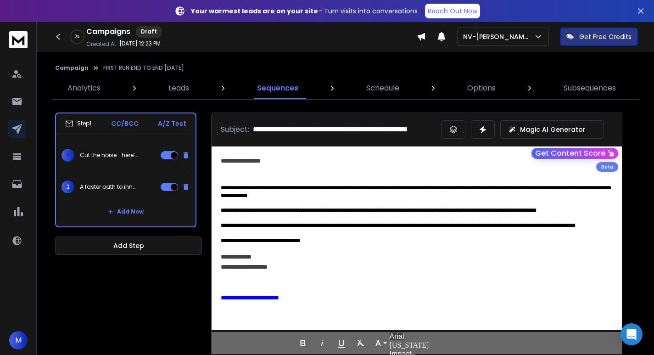
click at [394, 339] on link "Arial" at bounding box center [397, 336] width 15 height 8
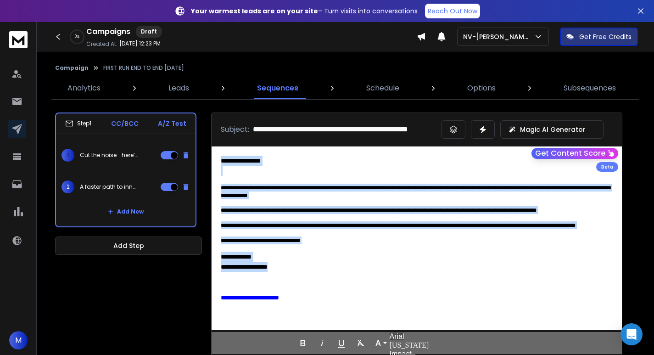
drag, startPoint x: 309, startPoint y: 286, endPoint x: 219, endPoint y: 158, distance: 156.8
click at [219, 158] on div "**********" at bounding box center [417, 238] width 410 height 184
click at [380, 344] on icon "button" at bounding box center [379, 343] width 6 height 6
click at [386, 342] on button "Font Family" at bounding box center [379, 343] width 17 height 18
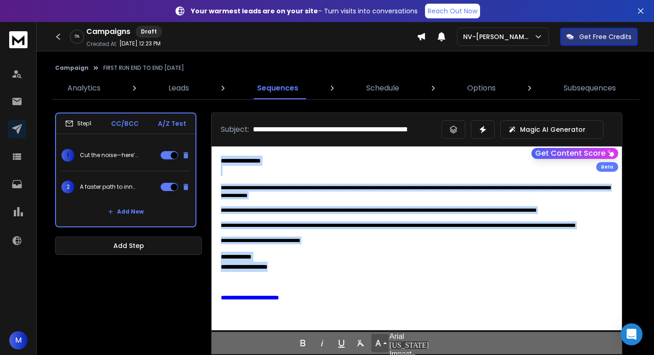
scroll to position [46, 0]
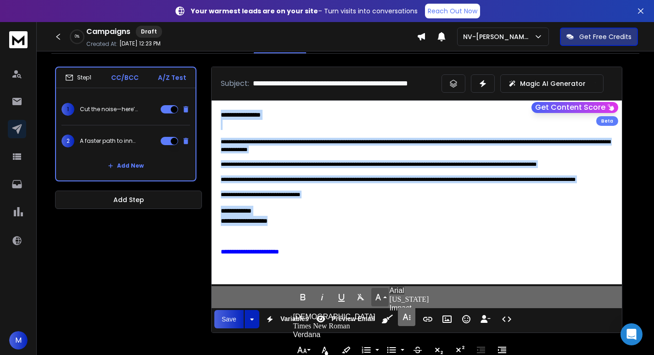
click at [402, 290] on link "Arial" at bounding box center [397, 290] width 15 height 8
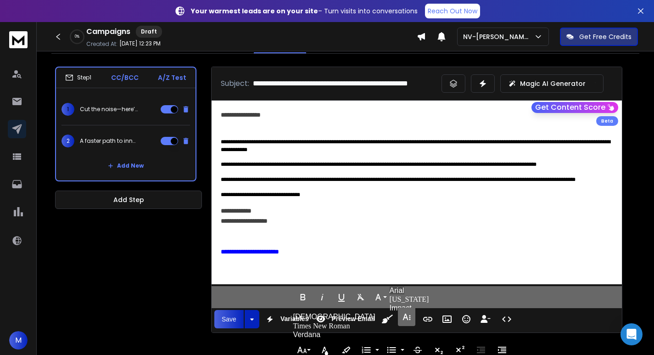
click at [431, 246] on div at bounding box center [417, 241] width 392 height 10
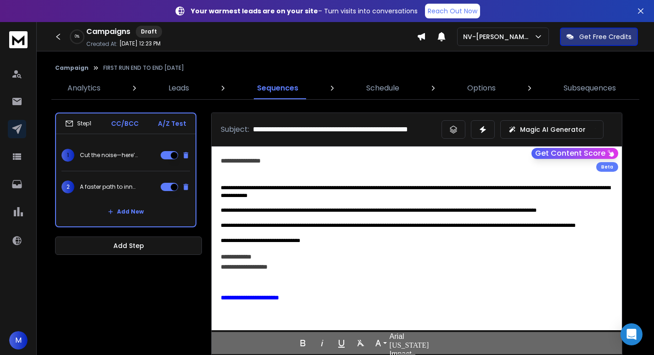
click at [305, 131] on input "**********" at bounding box center [342, 129] width 179 height 11
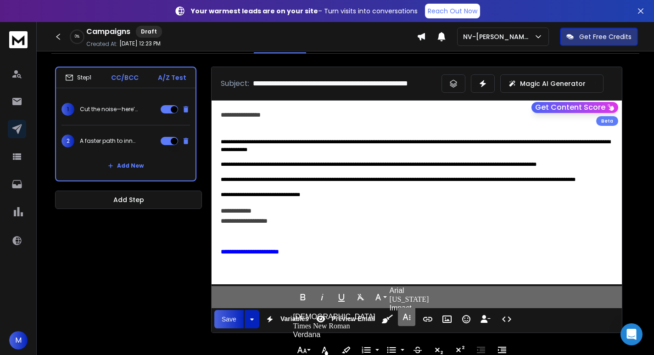
scroll to position [53, 0]
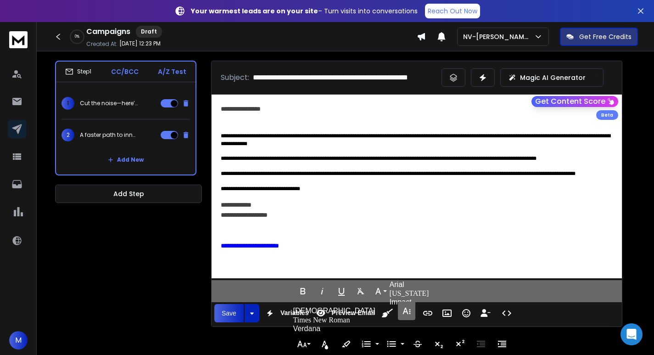
click at [289, 219] on div "**********" at bounding box center [417, 215] width 392 height 10
click at [265, 210] on div "**********" at bounding box center [417, 205] width 392 height 10
click at [291, 220] on div "**********" at bounding box center [417, 215] width 392 height 10
click at [130, 104] on p "Cut the noise—here’s how AIOps can help" at bounding box center [109, 103] width 59 height 7
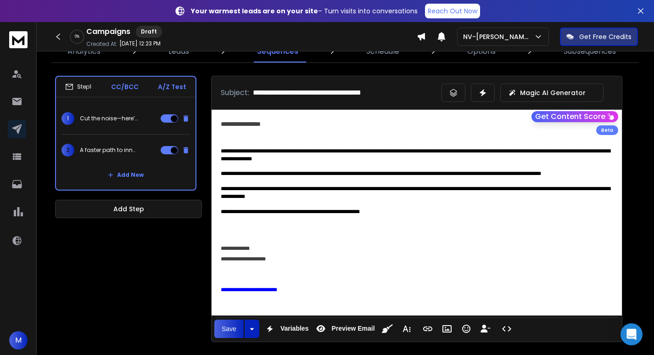
click at [124, 125] on div "1 Cut the noise—here’s how AIOps can help" at bounding box center [126, 119] width 129 height 32
click at [224, 241] on div at bounding box center [417, 238] width 392 height 10
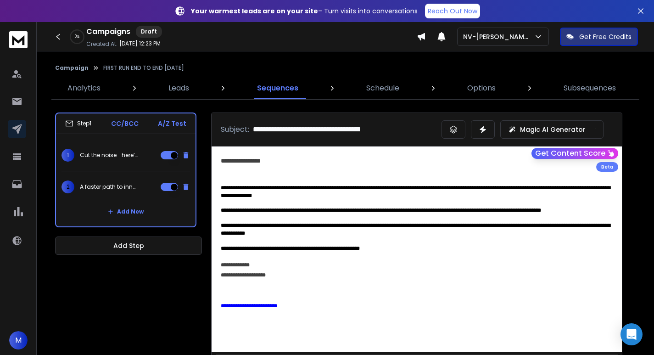
click at [112, 188] on p "A faster path to innovation without breaking your budget" at bounding box center [109, 186] width 59 height 7
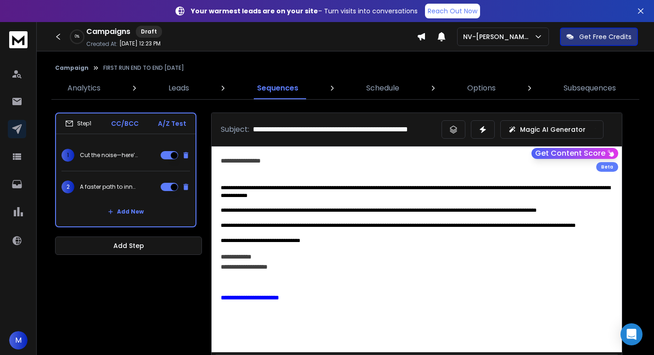
click at [117, 157] on p "Cut the noise—here’s how AIOps can help" at bounding box center [109, 154] width 59 height 7
type input "**********"
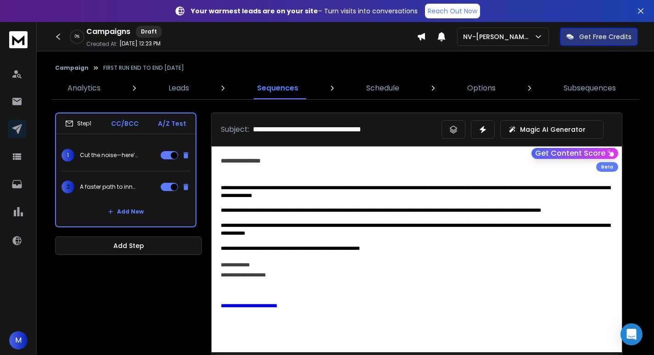
click at [230, 295] on div at bounding box center [417, 295] width 392 height 10
click at [22, 106] on icon at bounding box center [16, 101] width 11 height 11
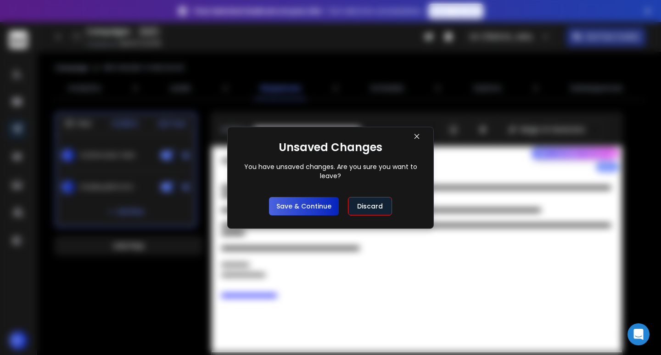
click at [415, 135] on icon at bounding box center [416, 136] width 7 height 7
